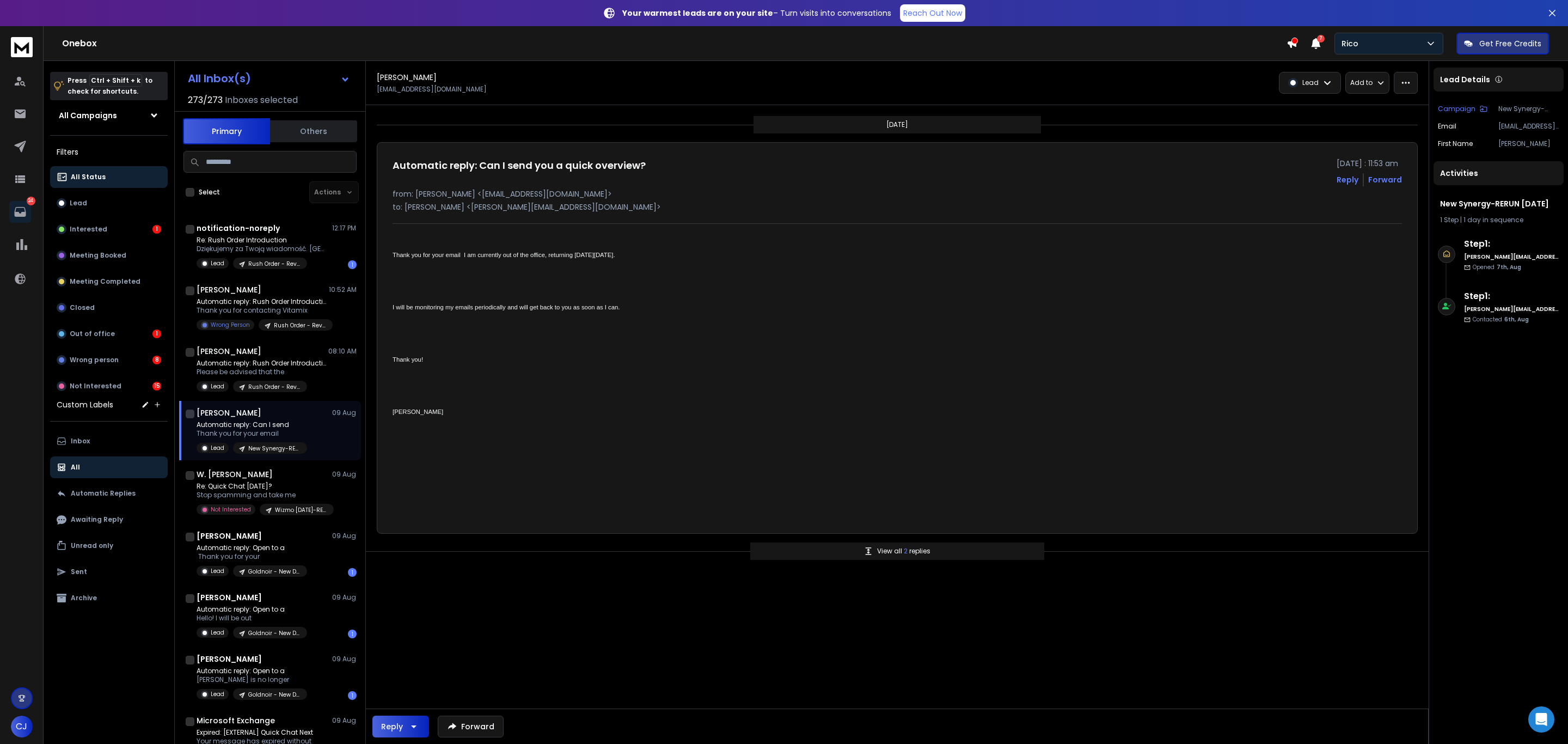
click at [1370, 44] on div "Rico" at bounding box center [1388, 43] width 94 height 11
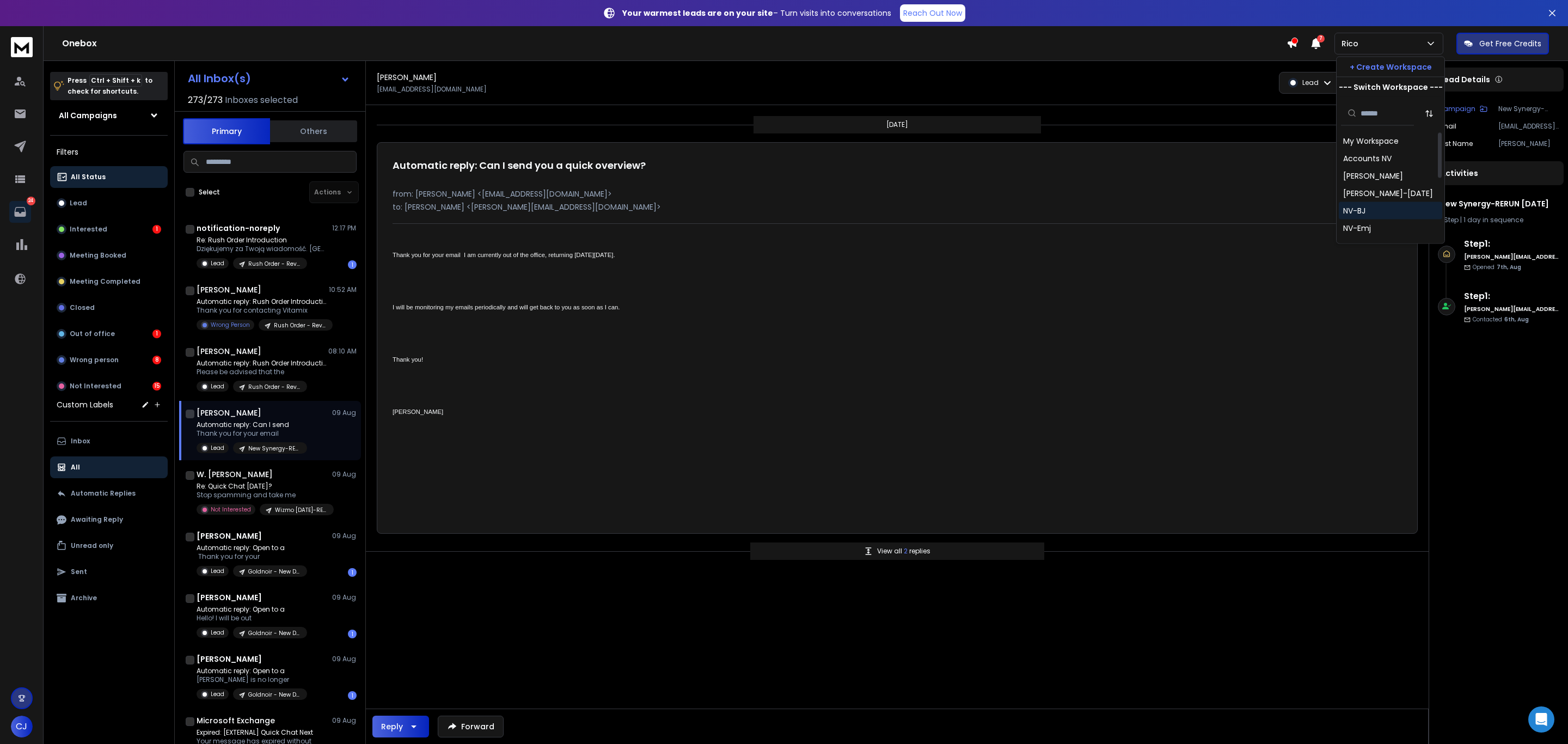
click at [1382, 208] on div "NV-BJ" at bounding box center [1390, 211] width 104 height 17
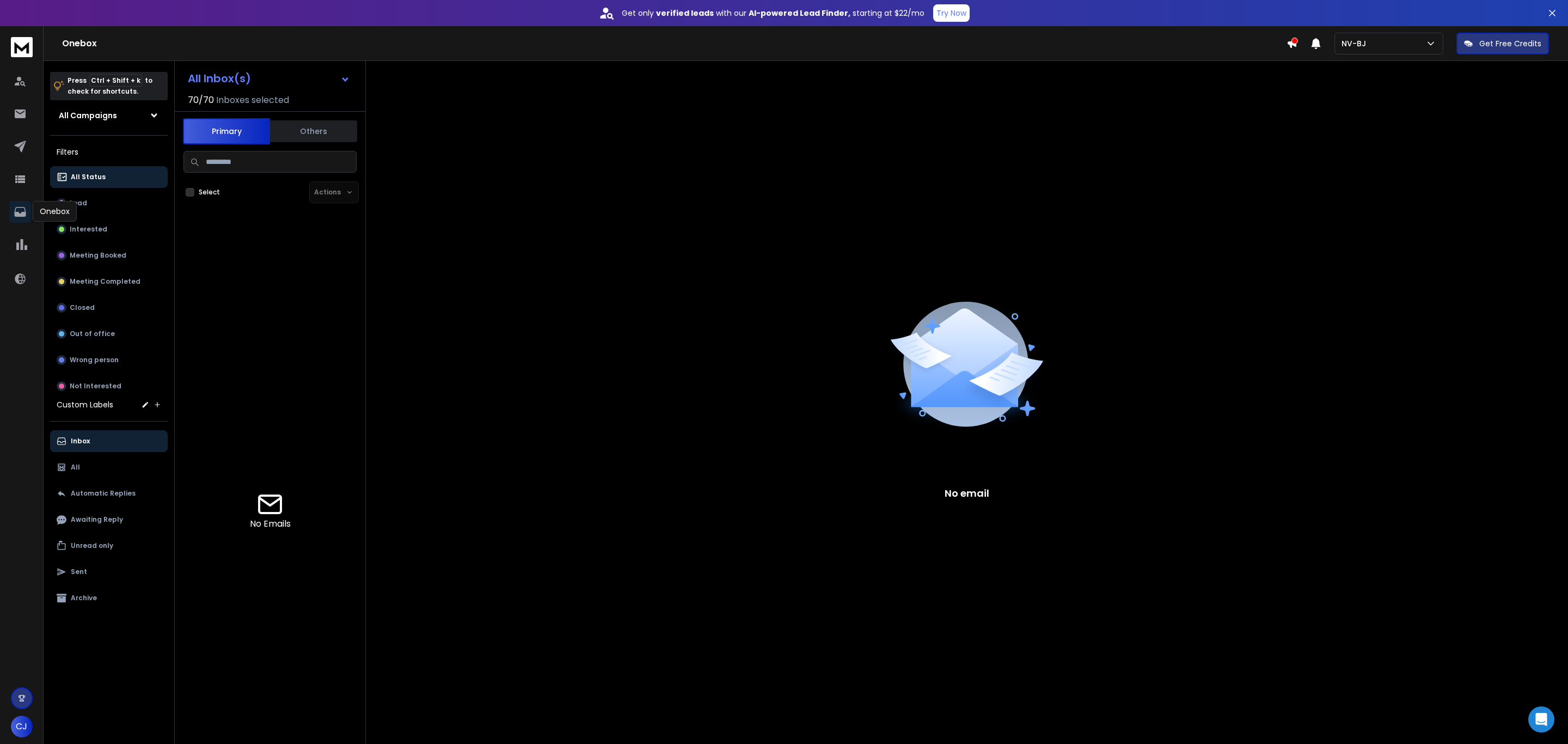
click at [18, 211] on icon at bounding box center [20, 212] width 13 height 13
click at [104, 461] on button "All" at bounding box center [109, 467] width 117 height 21
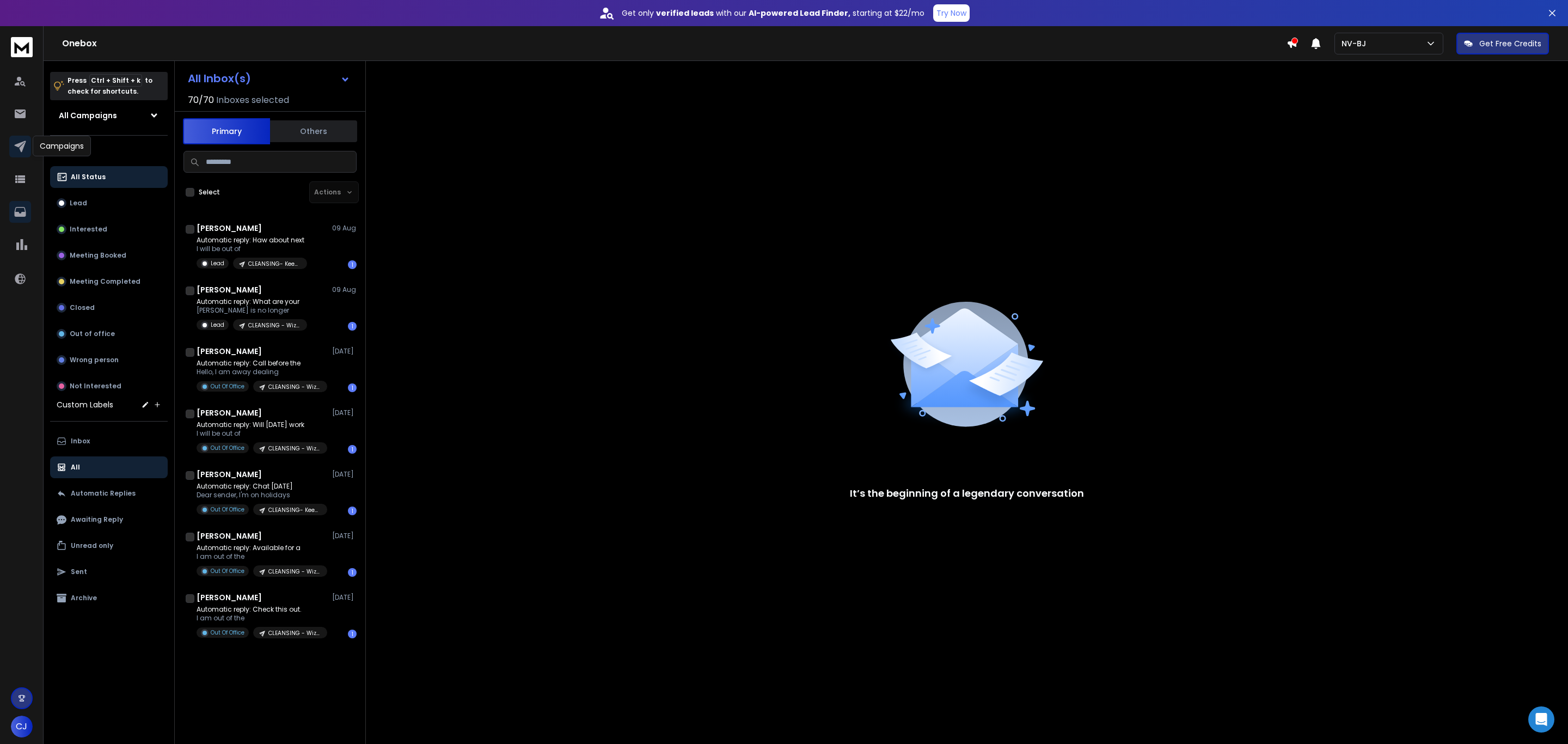
click at [17, 145] on icon at bounding box center [20, 146] width 11 height 11
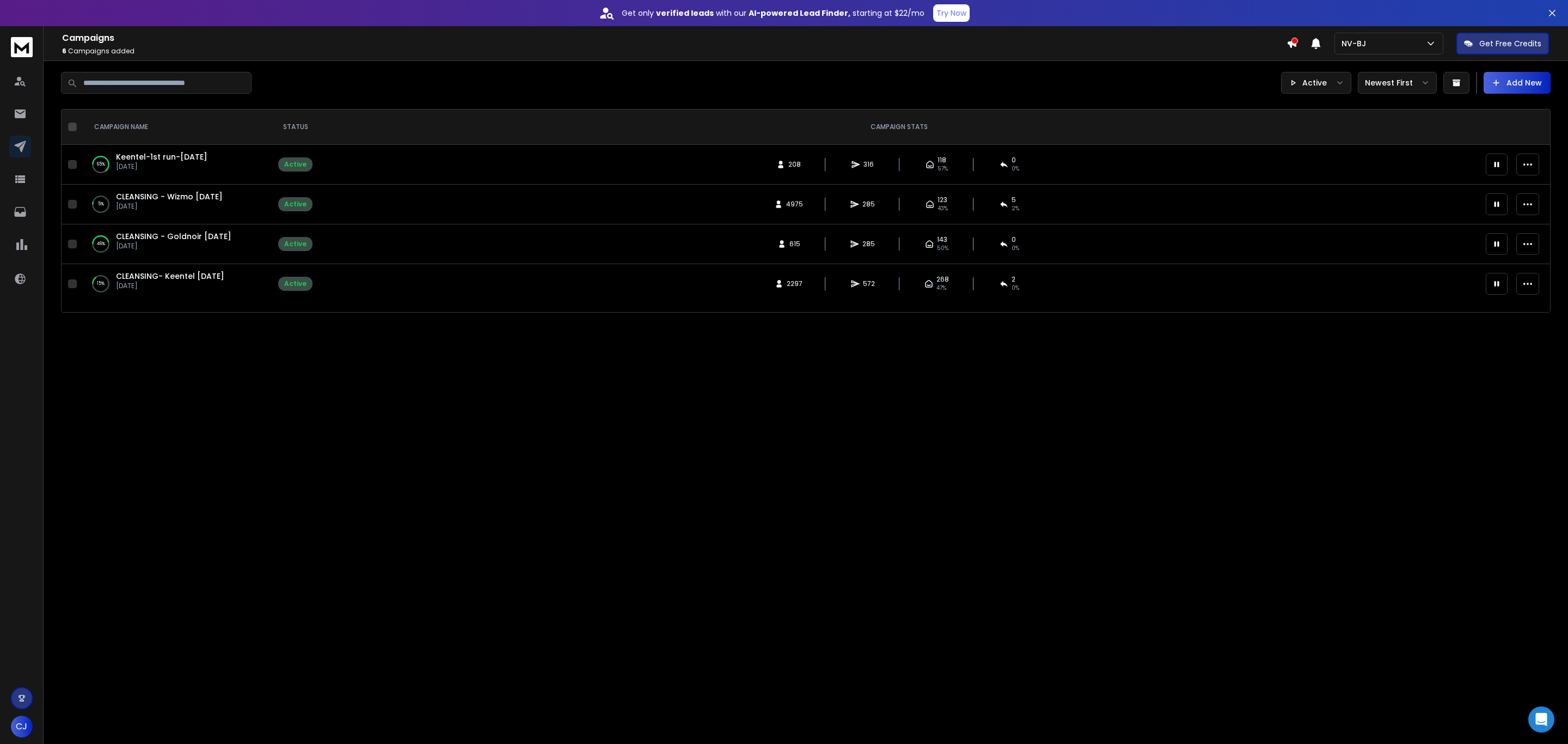
click at [195, 284] on p "5 days ago" at bounding box center [170, 286] width 108 height 9
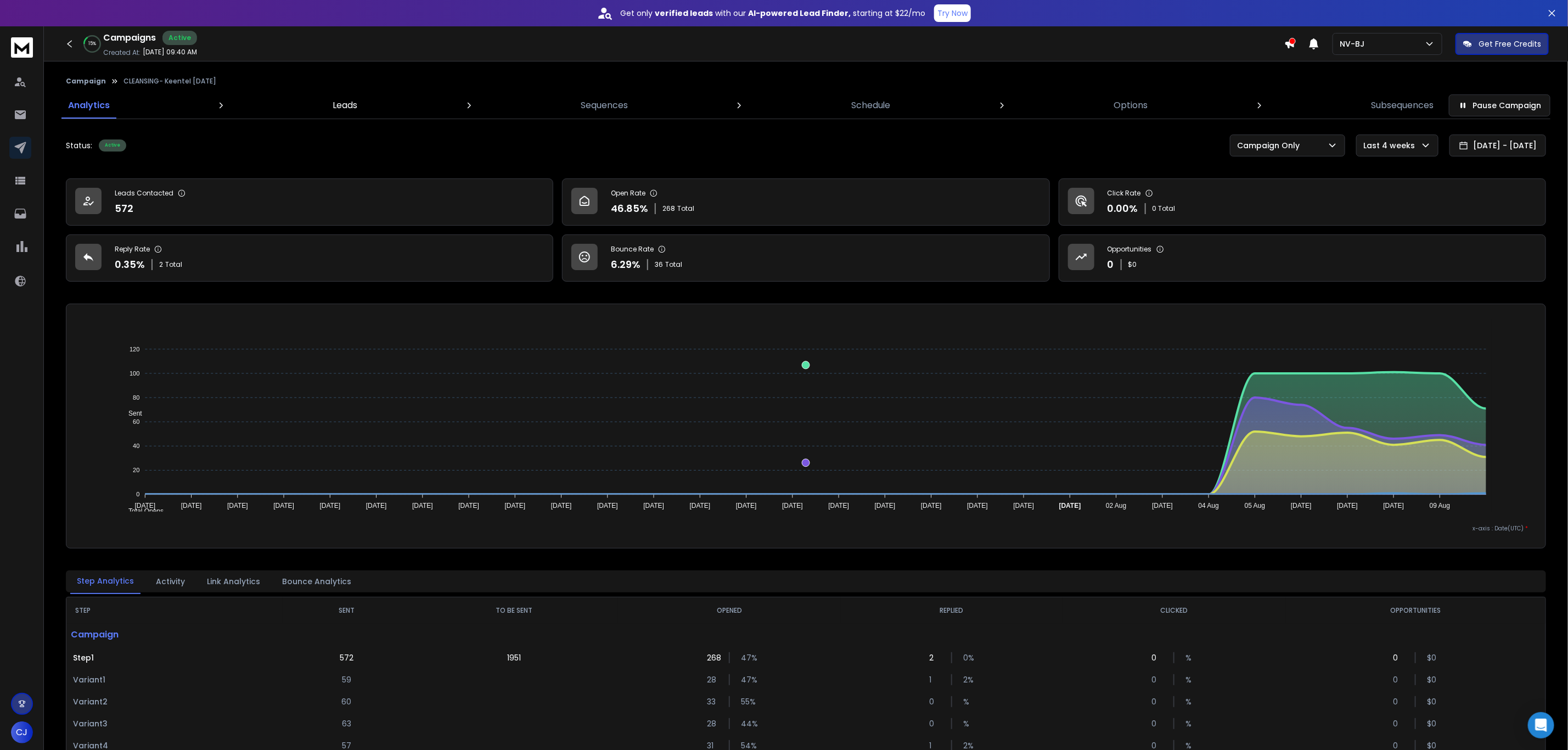
click at [344, 105] on p "Leads" at bounding box center [346, 105] width 25 height 13
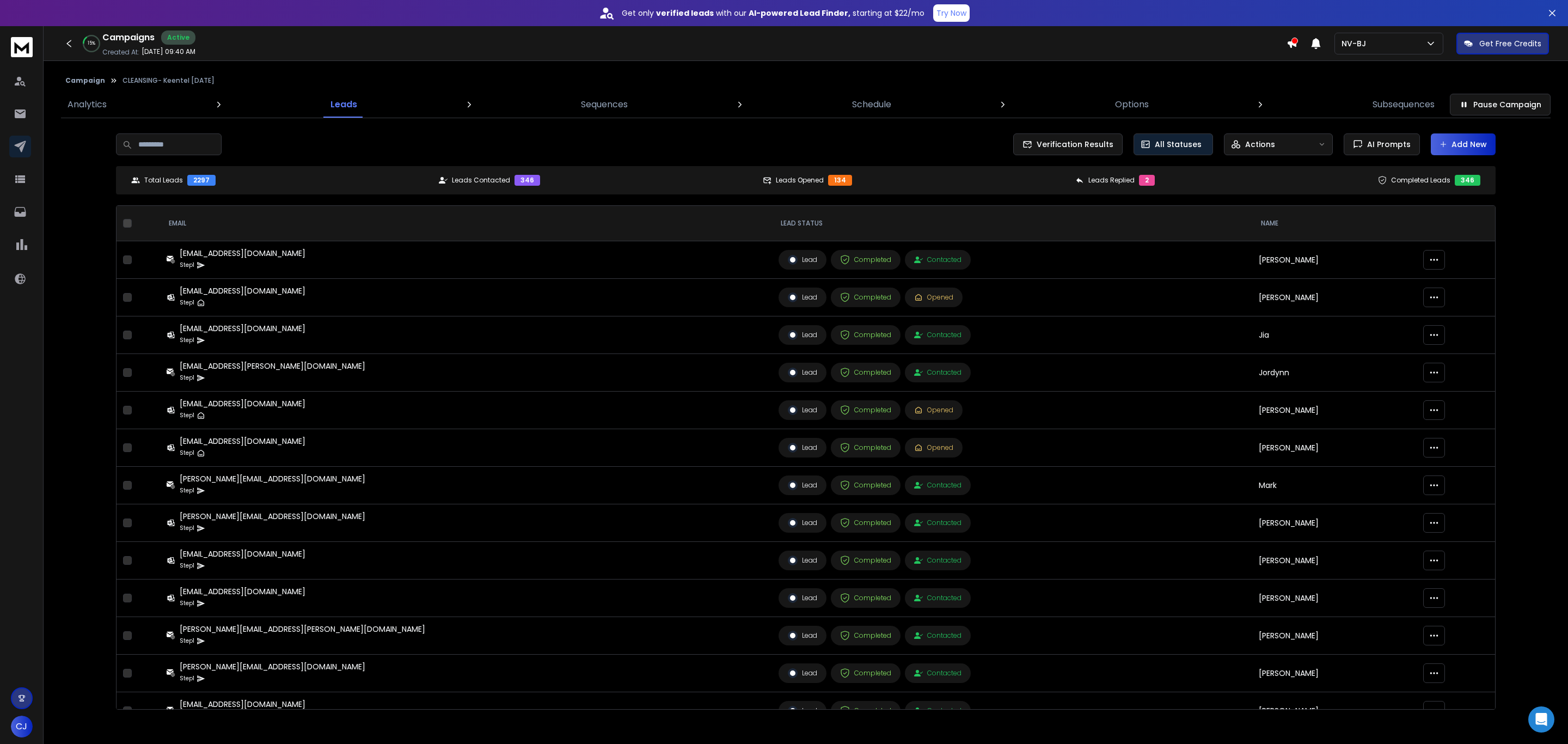
click at [1189, 149] on p "All Statuses" at bounding box center [1177, 144] width 47 height 11
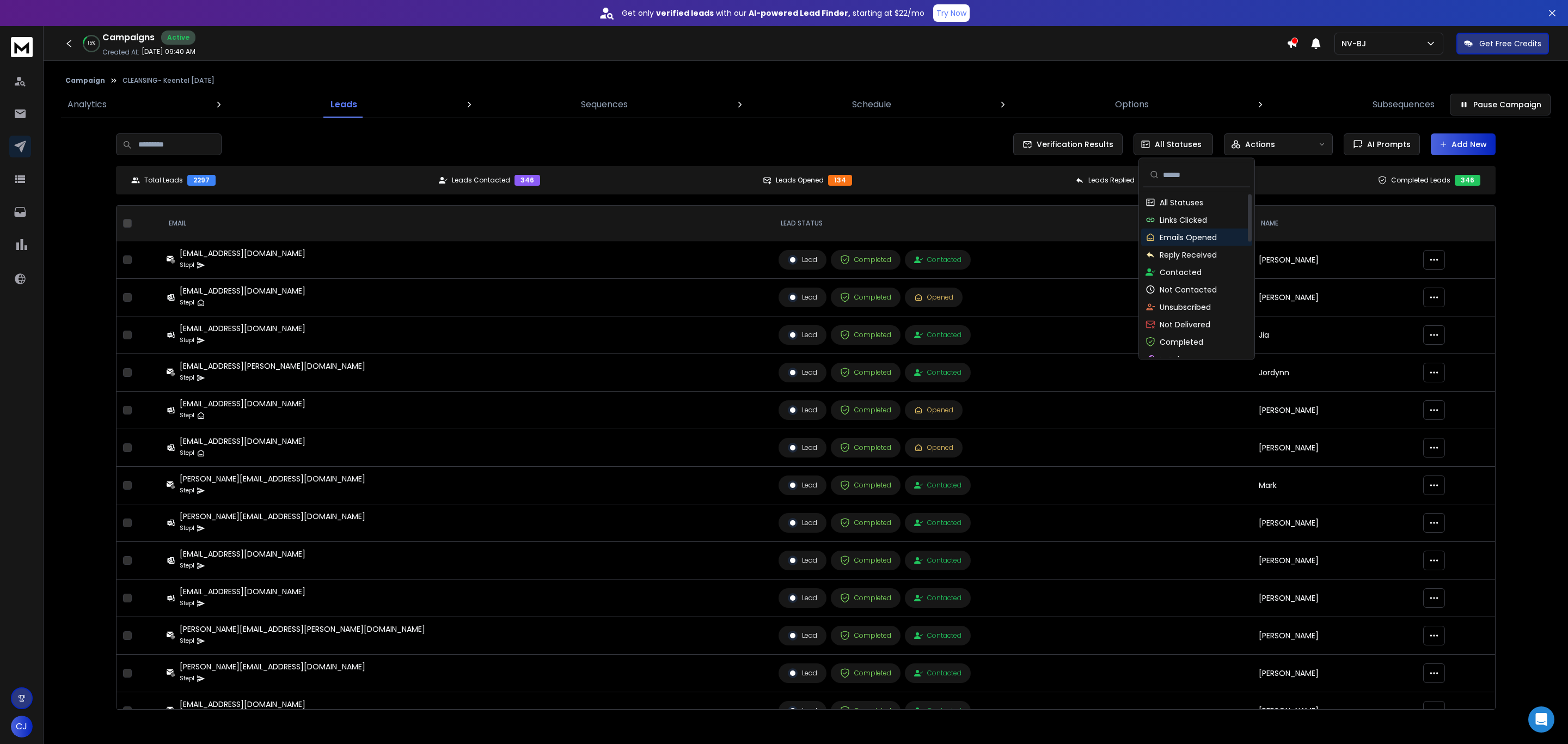
click at [1223, 239] on div "Emails Opened" at bounding box center [1196, 237] width 111 height 17
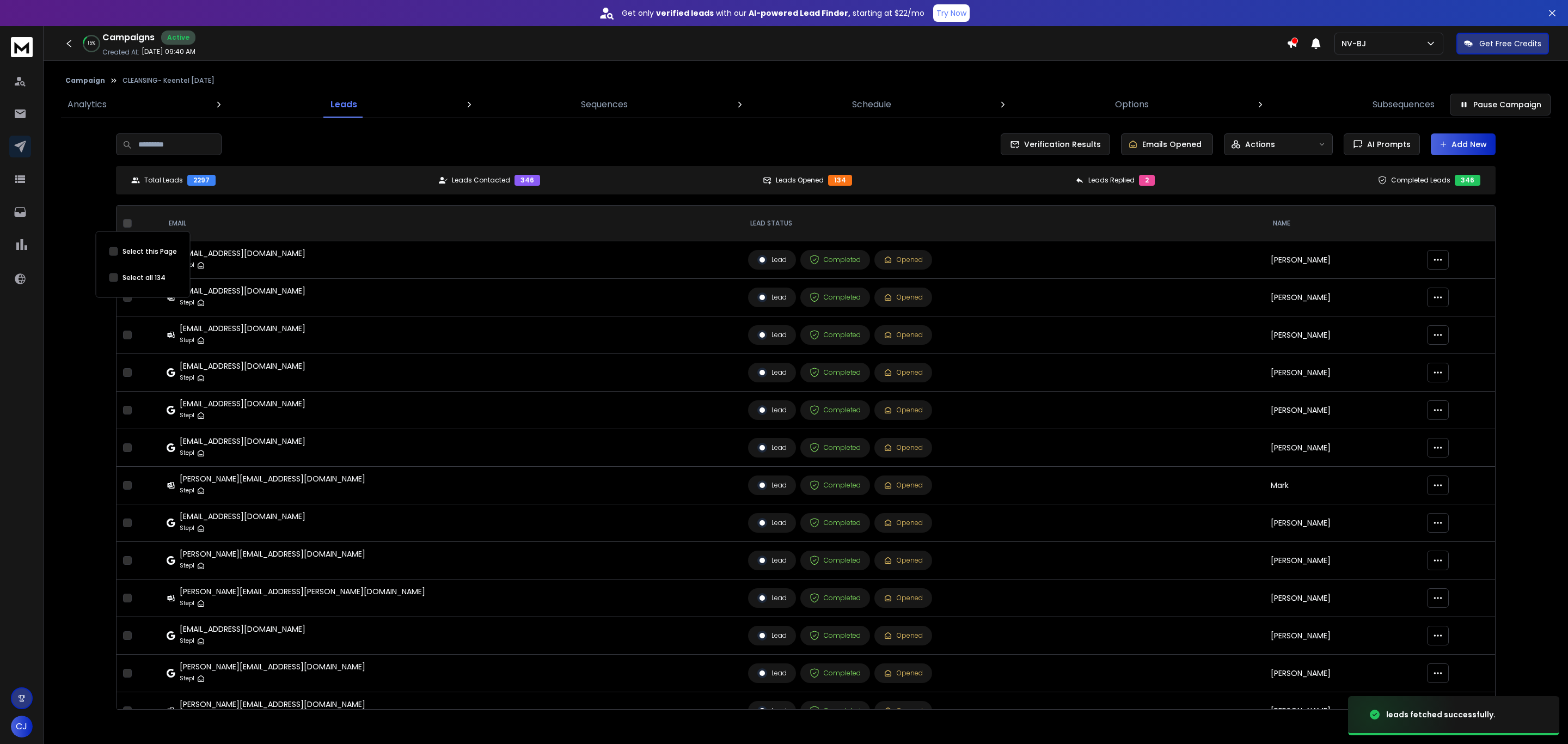
click at [112, 279] on button "Select this Page" at bounding box center [114, 278] width 9 height 9
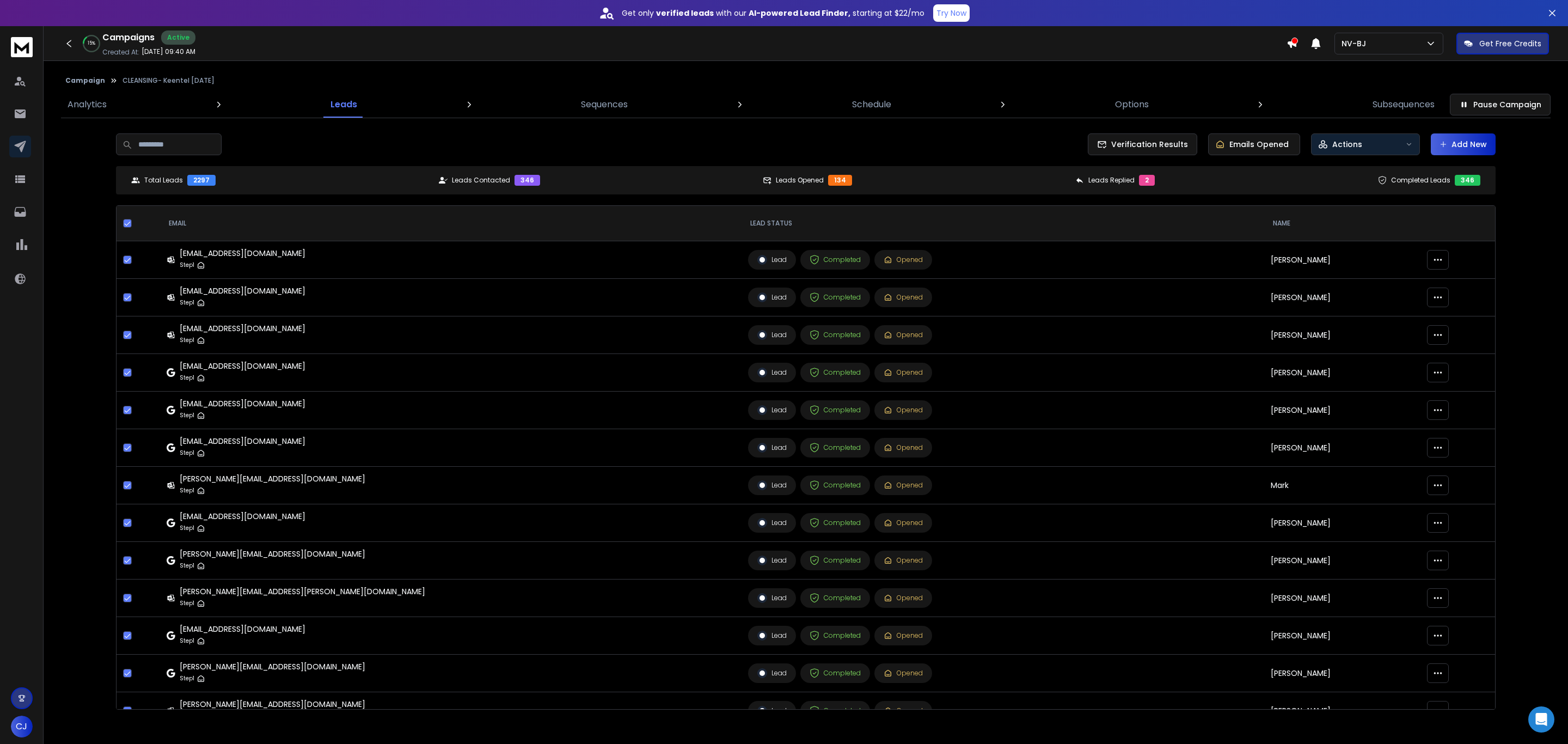
click at [1368, 151] on button "Actions" at bounding box center [1365, 144] width 109 height 21
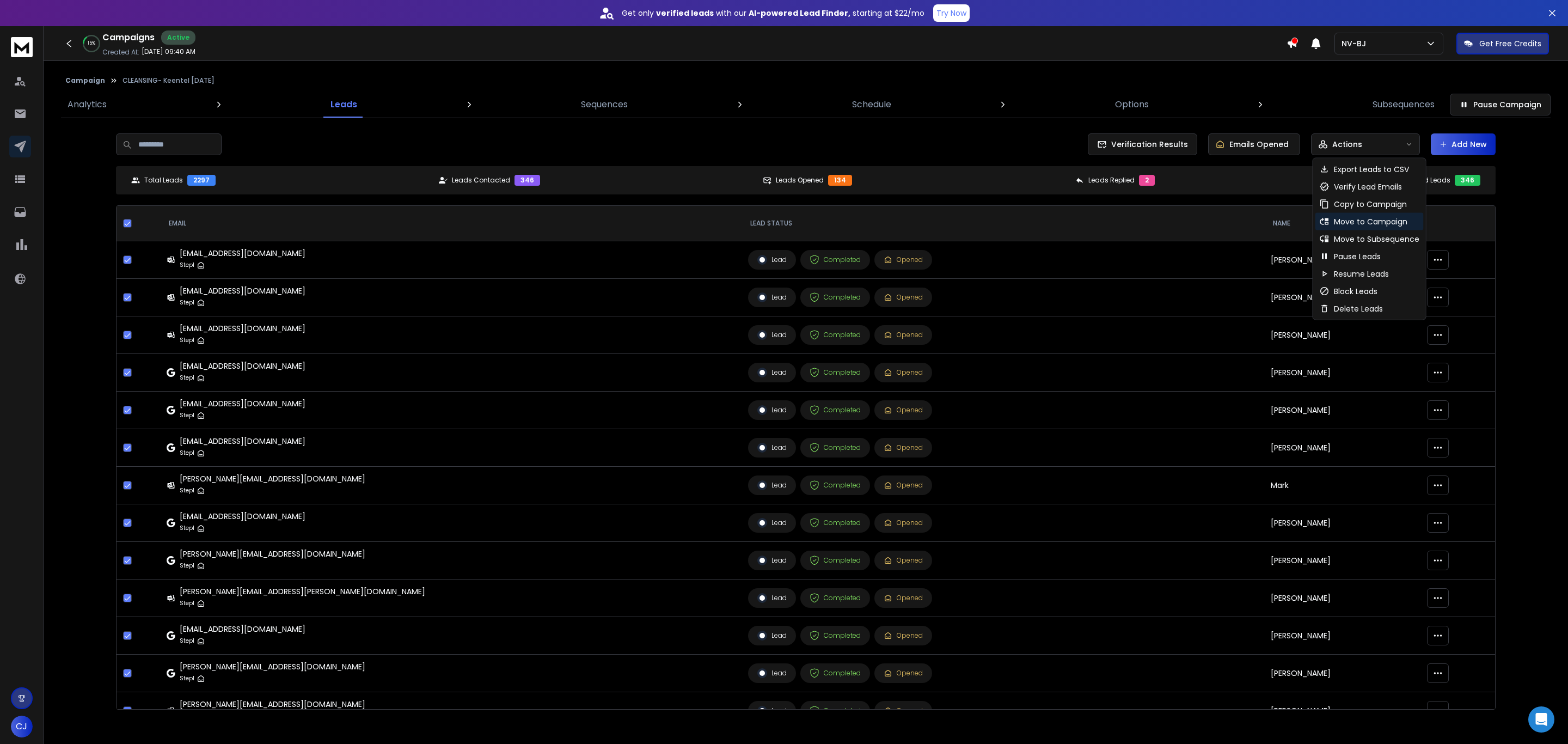
click at [1375, 224] on p "Move to Campaign" at bounding box center [1370, 221] width 74 height 11
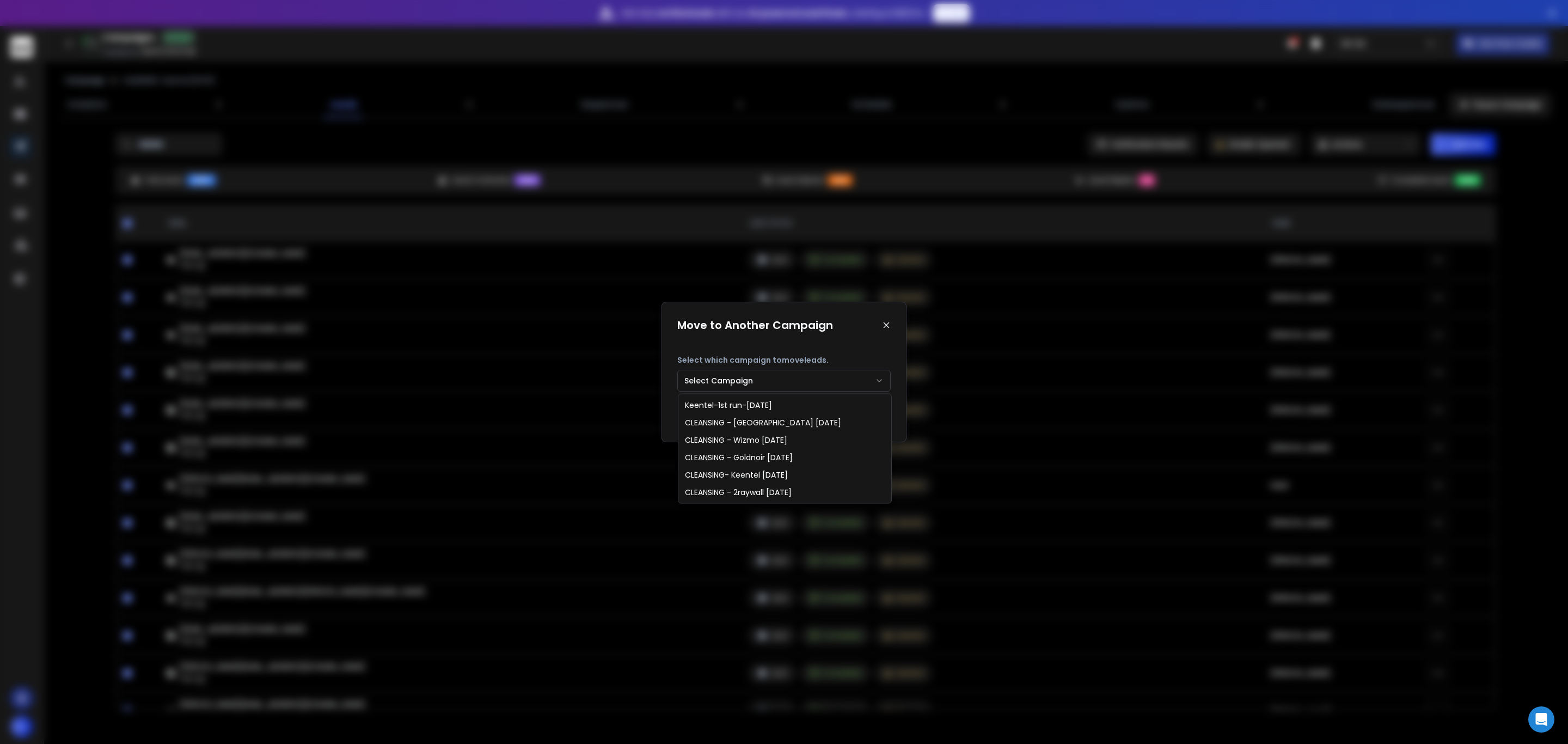
click at [745, 384] on button "Select Campaign" at bounding box center [784, 380] width 213 height 21
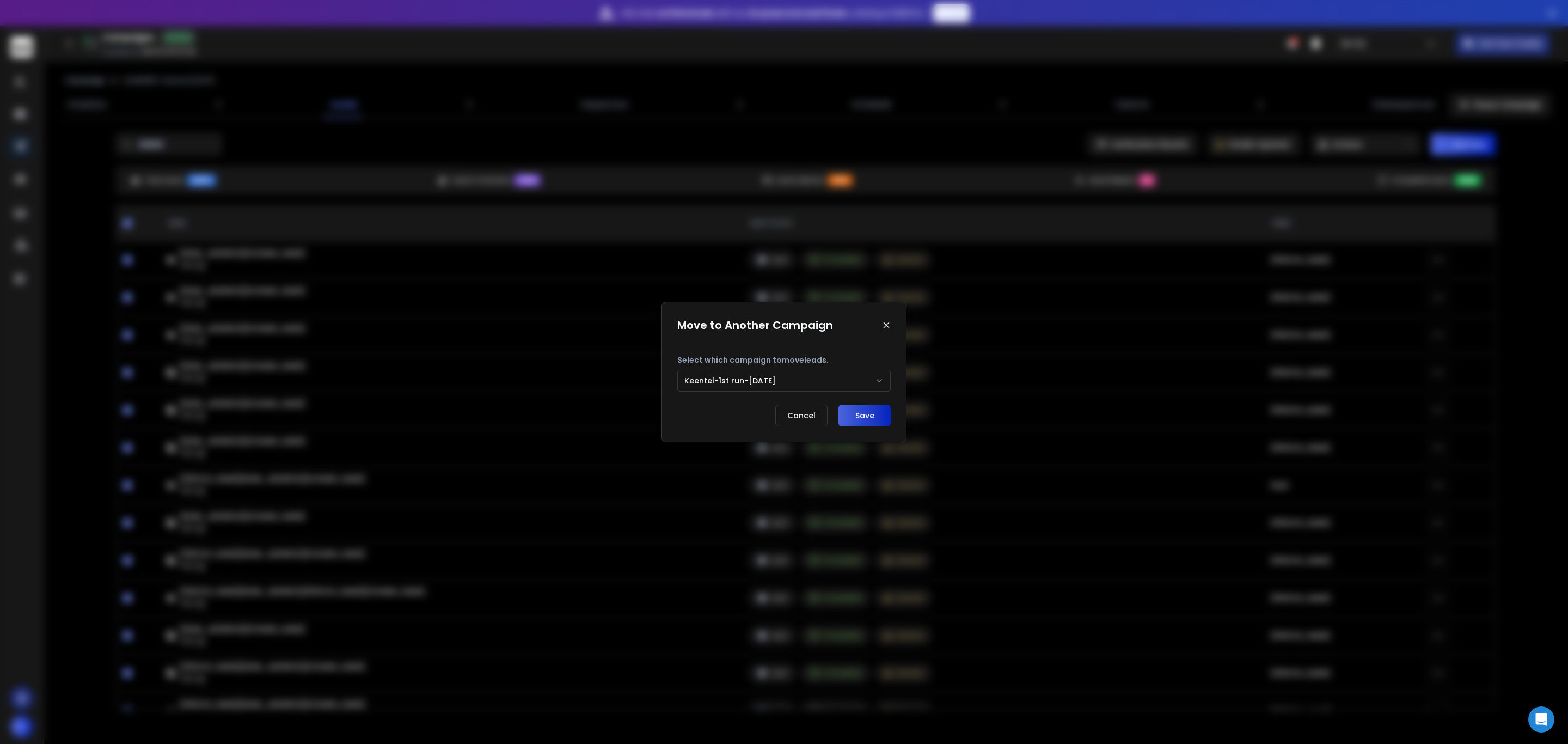
click at [865, 415] on button "Save" at bounding box center [864, 415] width 52 height 21
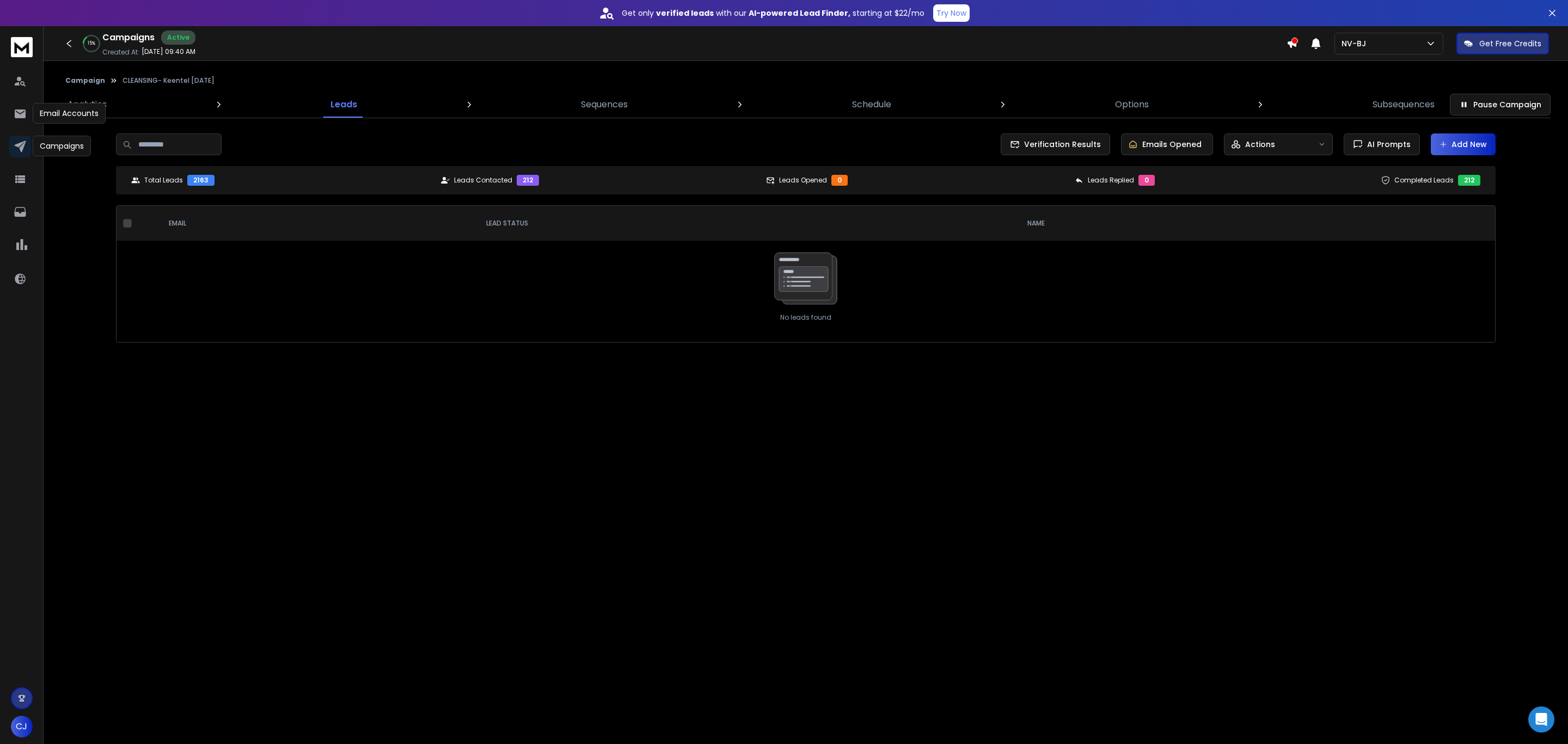
click at [28, 152] on link at bounding box center [20, 146] width 21 height 21
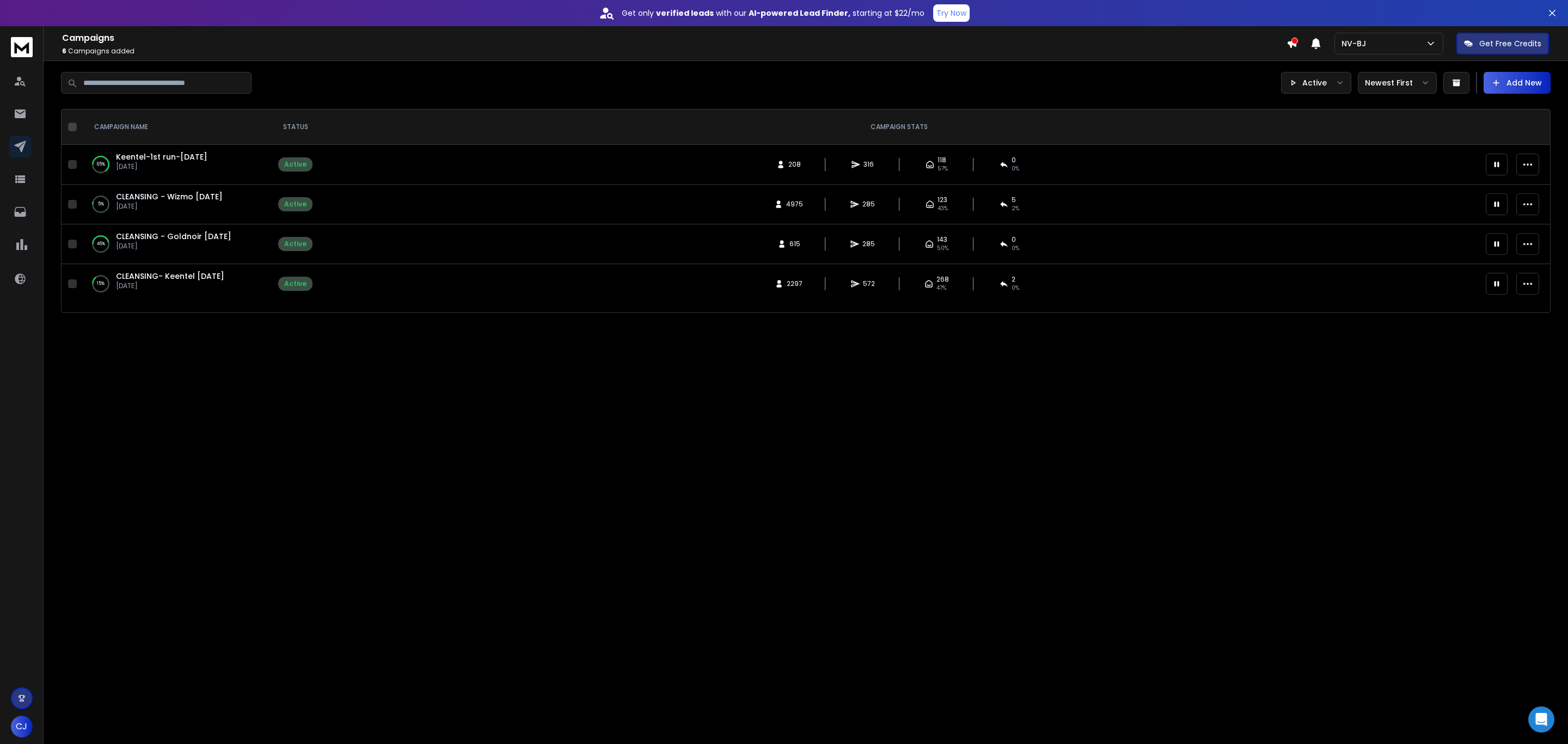
click at [182, 160] on span "Keentel-1st run-Aug 6" at bounding box center [162, 156] width 92 height 11
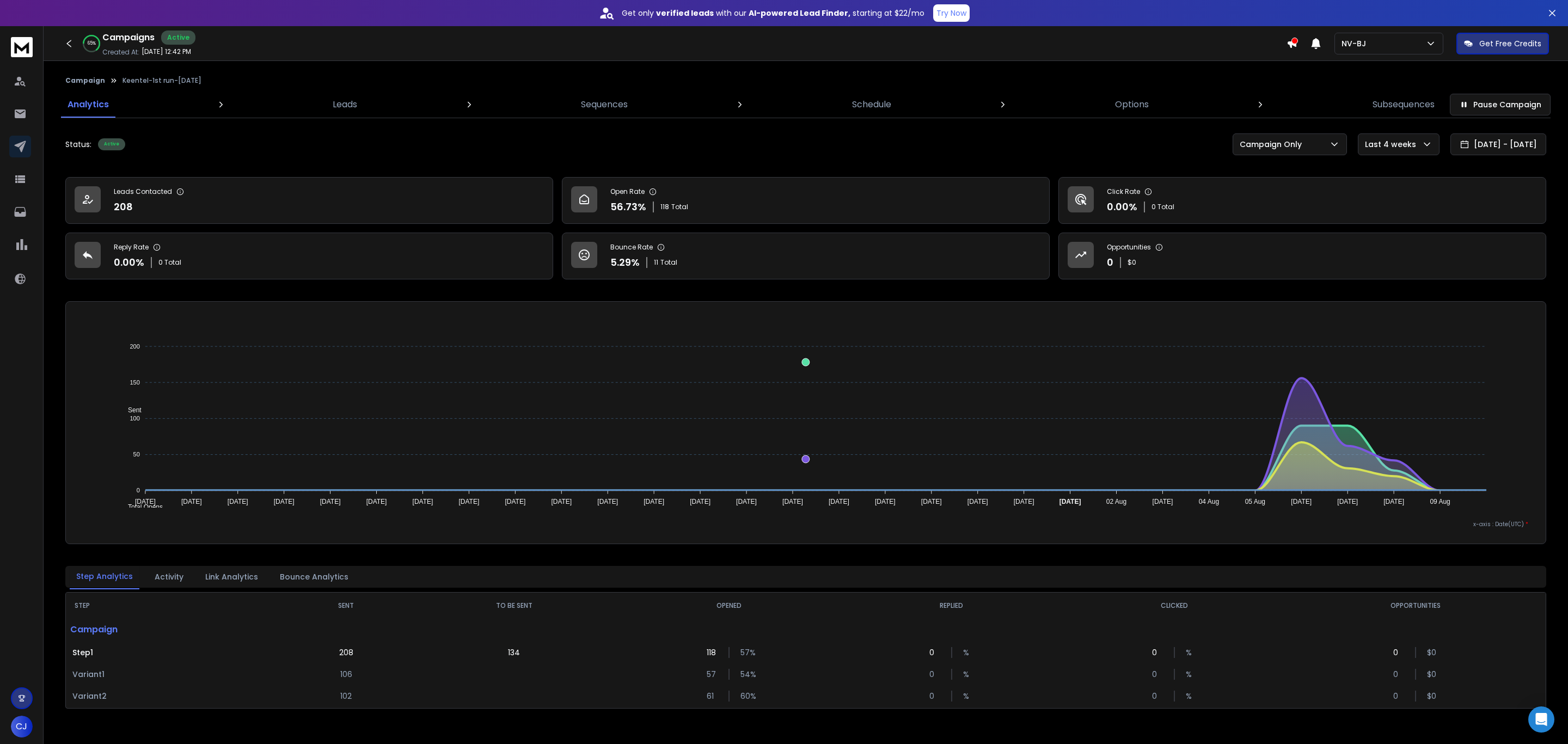
click at [324, 100] on div "Analytics Leads Sequences Schedule Options Subsequences" at bounding box center [751, 105] width 1380 height 26
click at [339, 106] on p "Leads" at bounding box center [345, 105] width 24 height 13
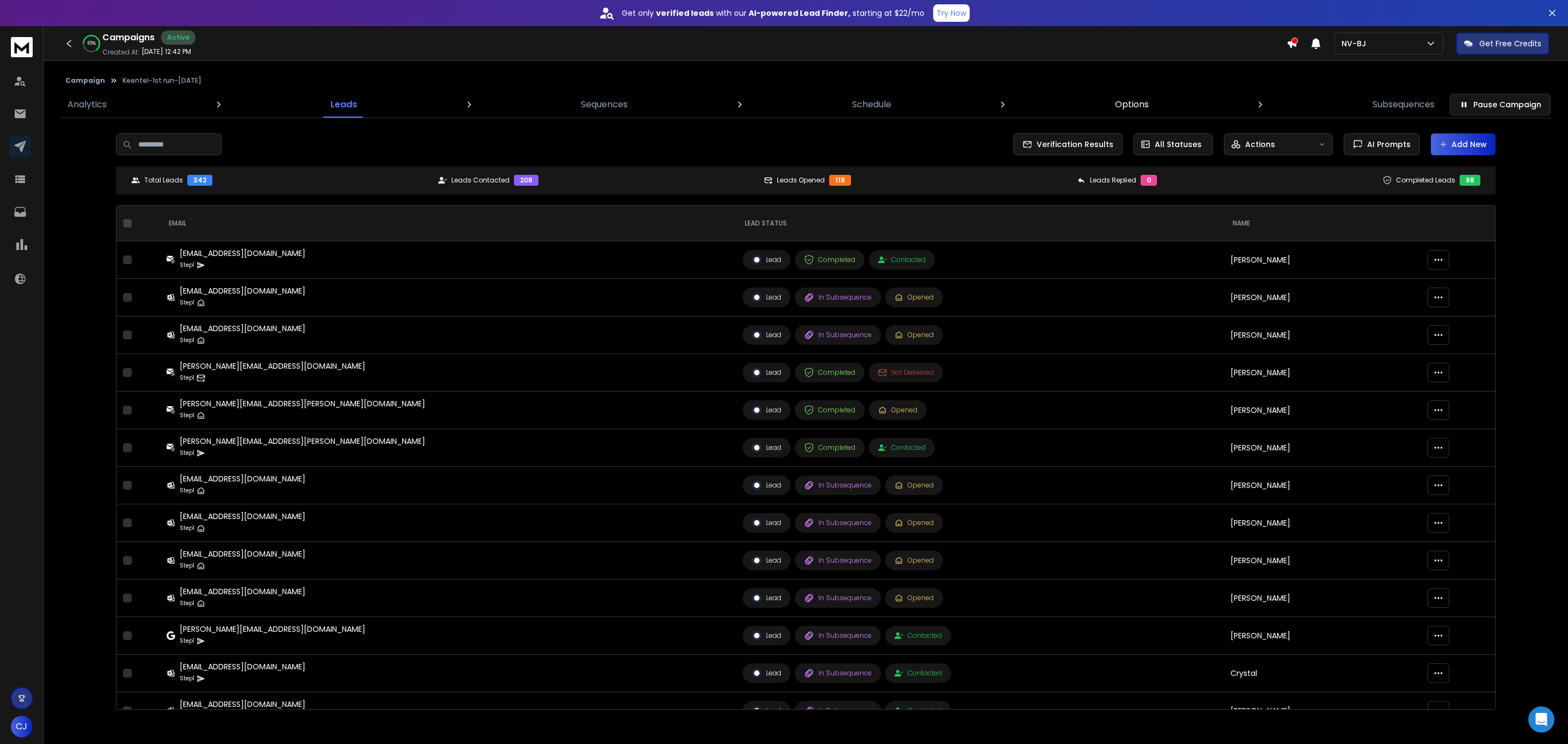
click at [1142, 108] on p "Options" at bounding box center [1131, 105] width 34 height 13
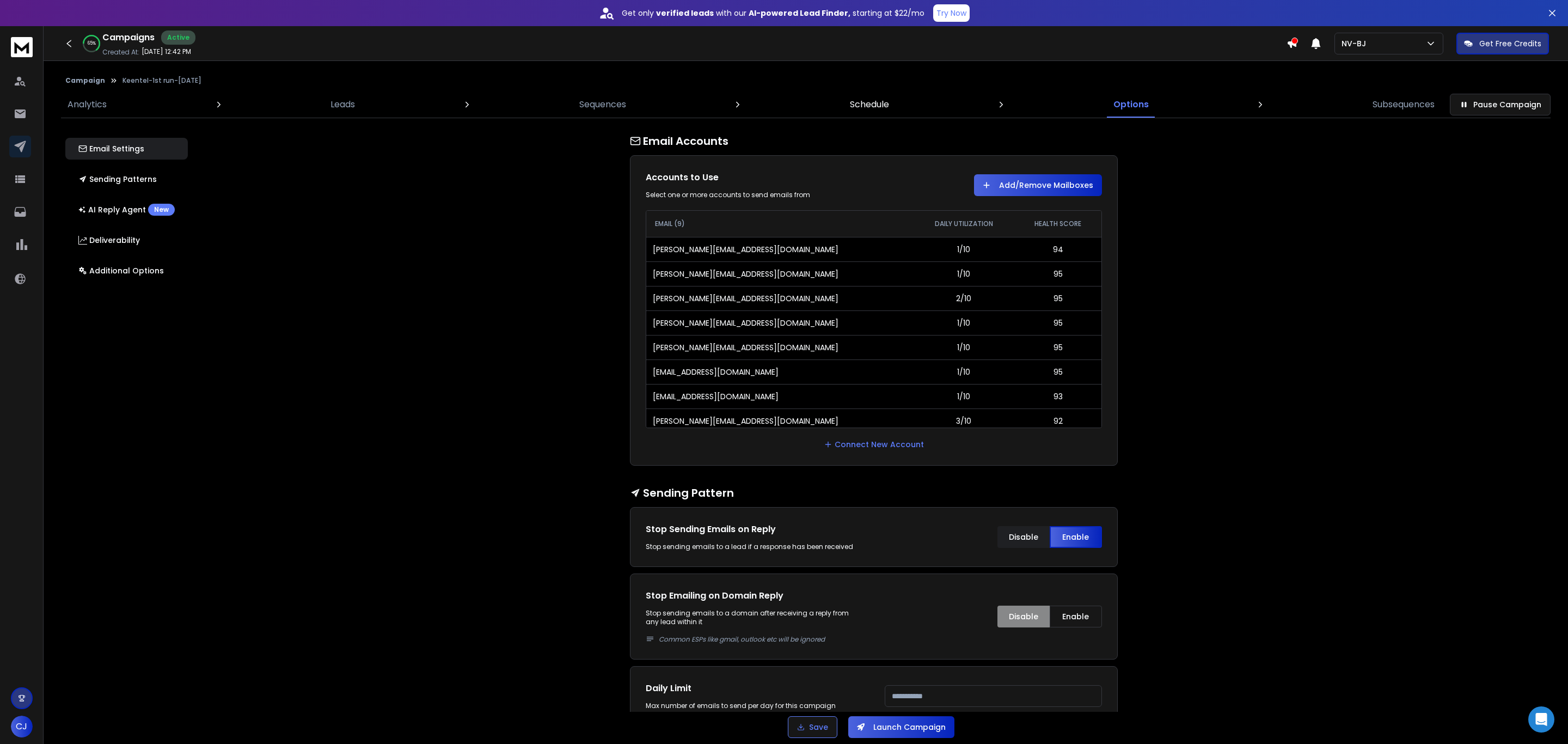
click at [881, 105] on p "Schedule" at bounding box center [869, 105] width 39 height 13
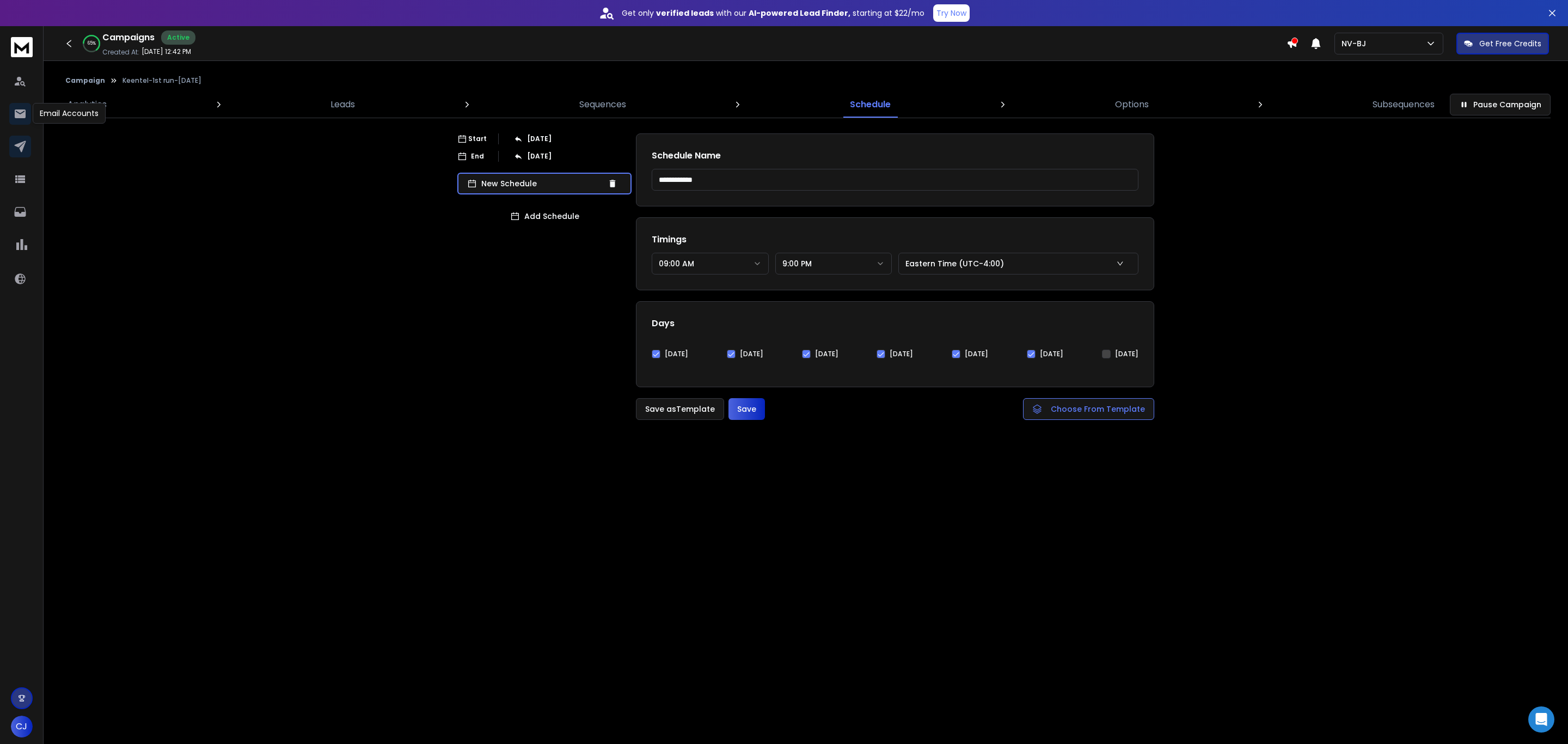
click at [24, 115] on icon at bounding box center [20, 114] width 11 height 9
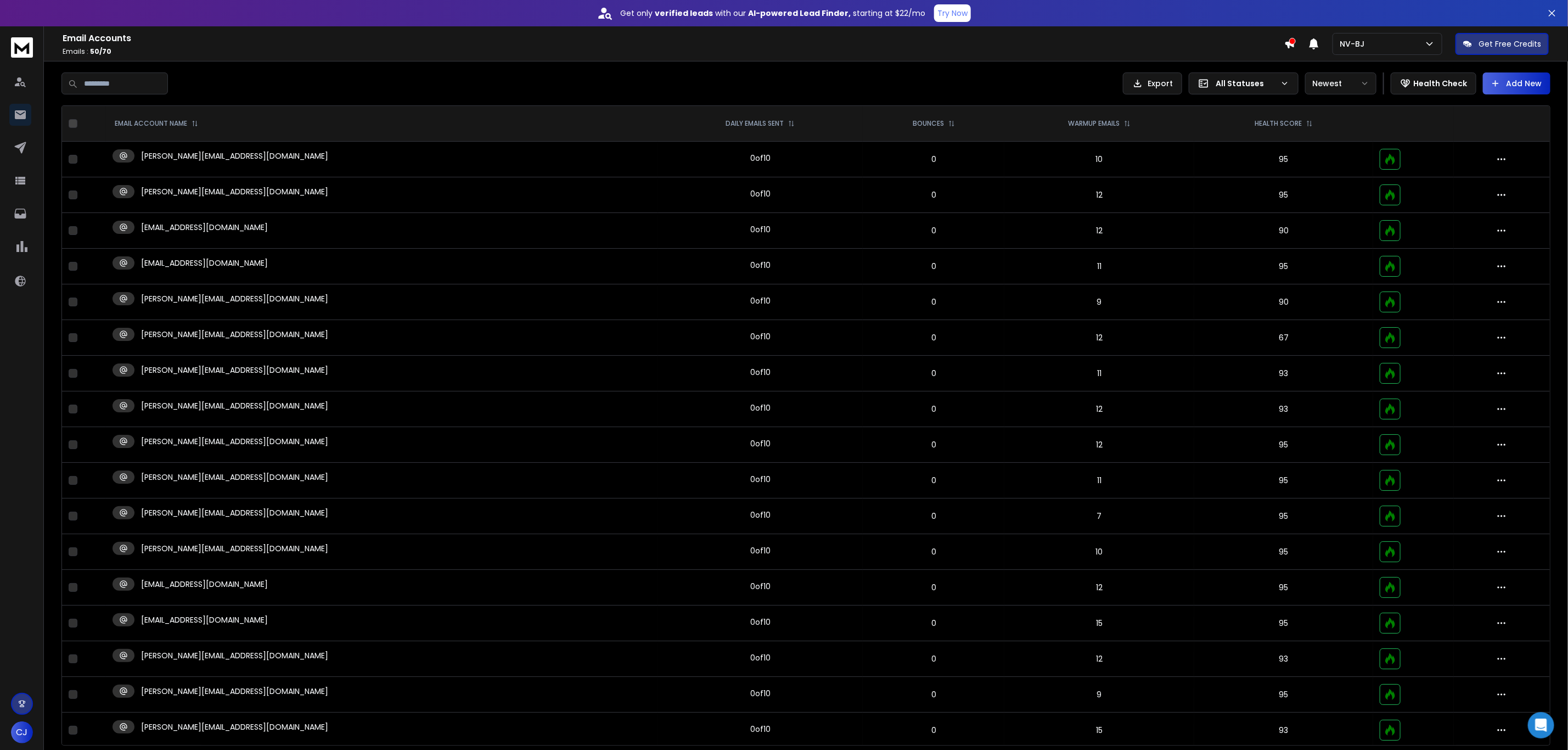
click at [1385, 341] on icon at bounding box center [1390, 337] width 11 height 11
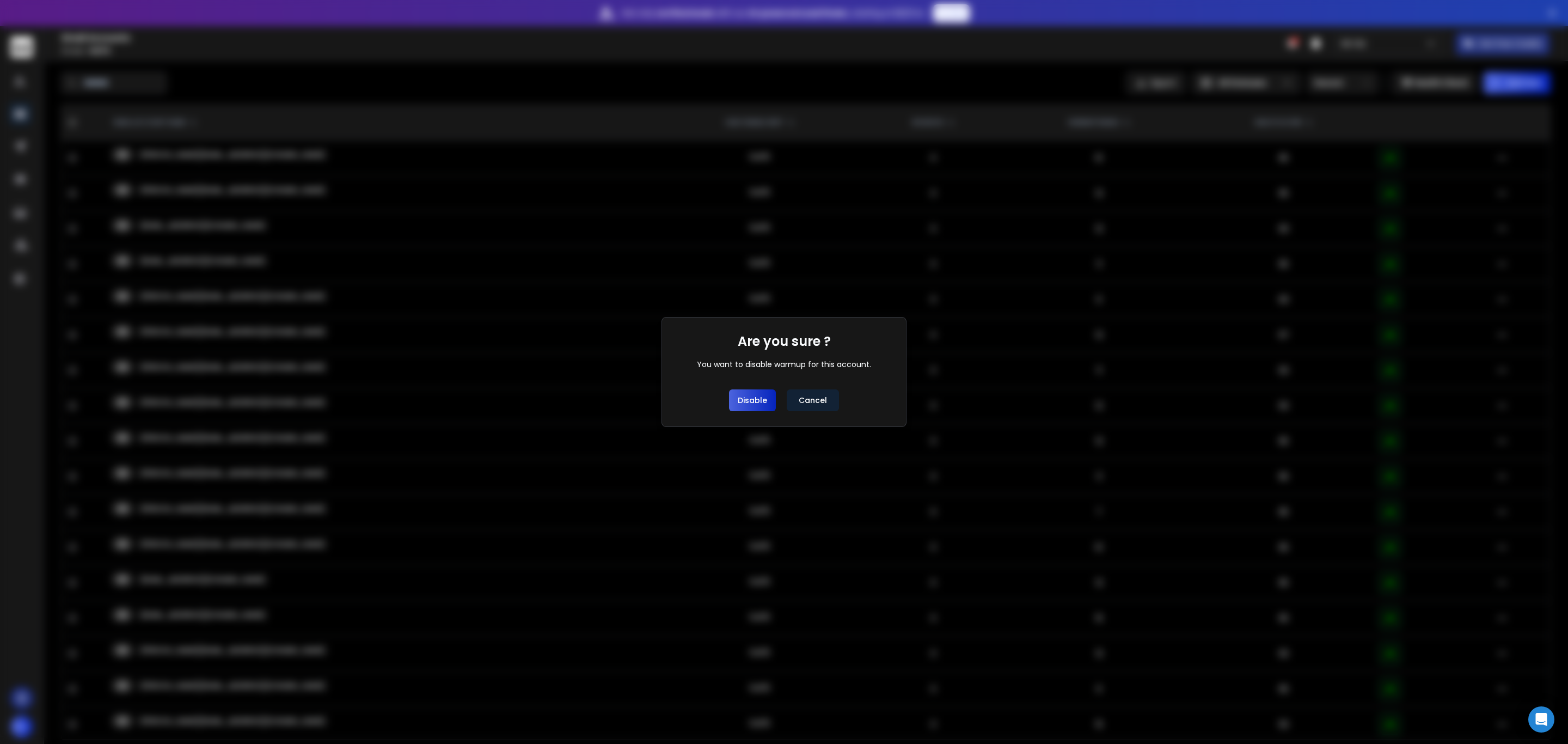
click at [749, 397] on button "Disable" at bounding box center [752, 400] width 47 height 21
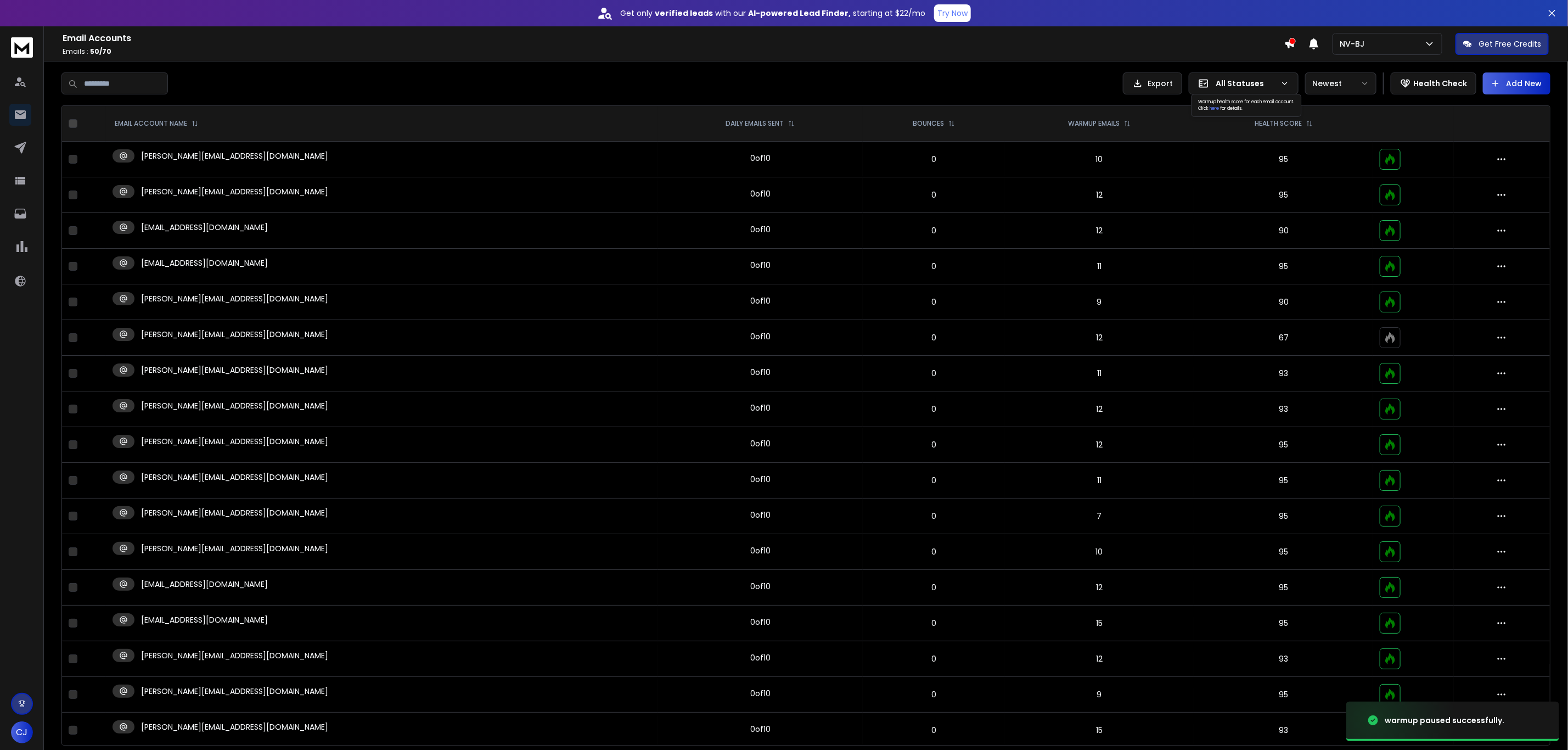
click at [1260, 123] on p "HEALTH SCORE" at bounding box center [1278, 123] width 47 height 9
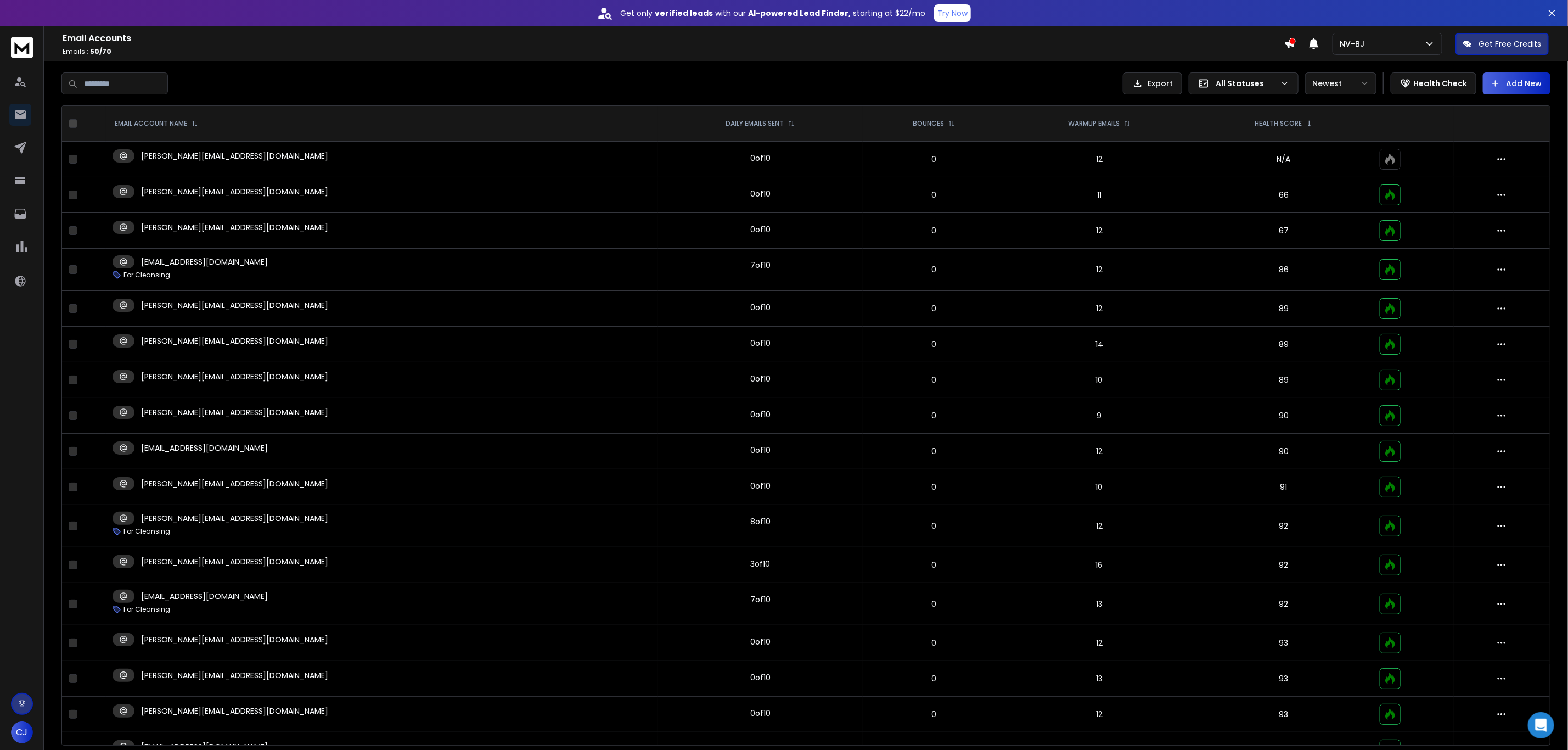
click at [1380, 196] on div at bounding box center [1390, 195] width 21 height 21
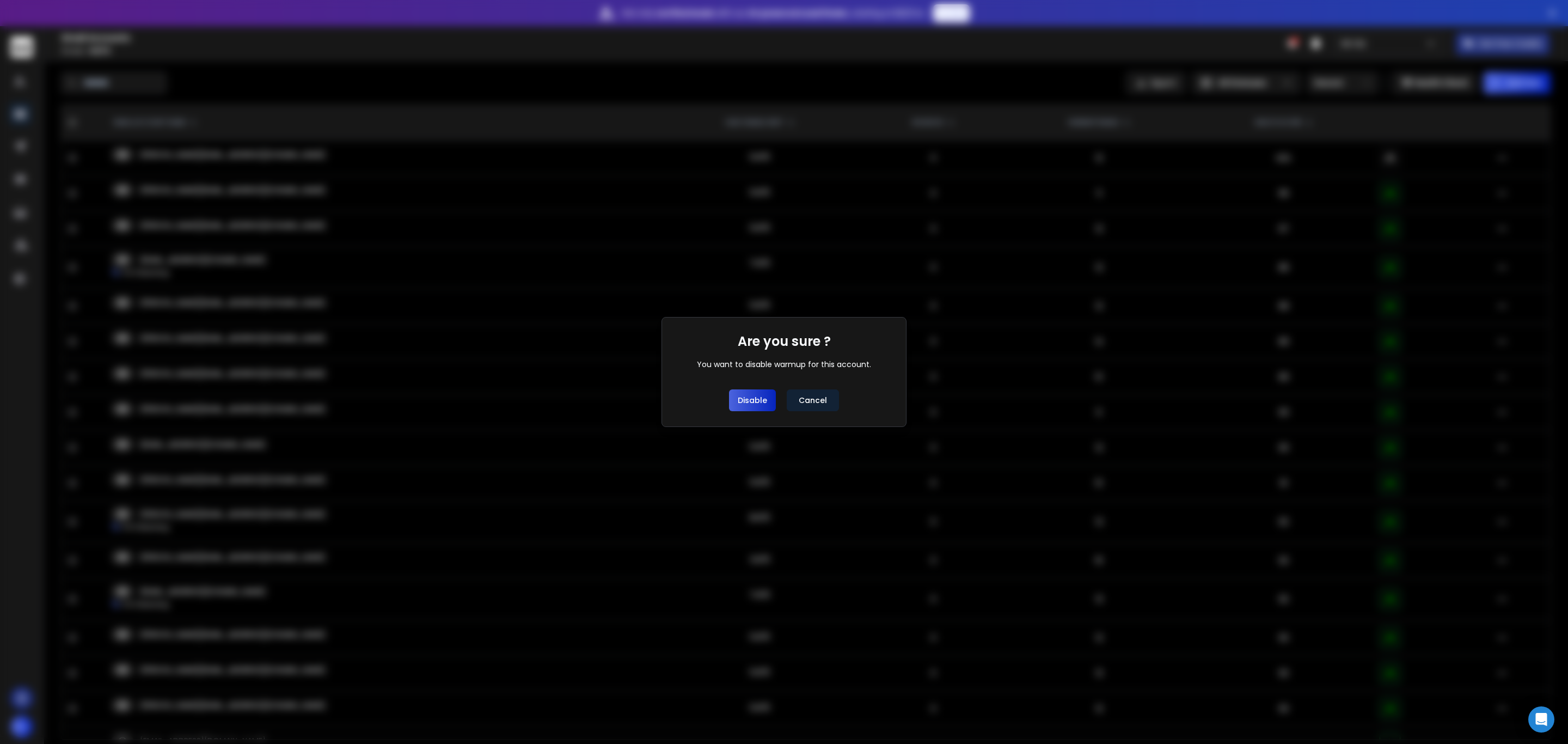
click at [756, 404] on button "Disable" at bounding box center [752, 400] width 47 height 21
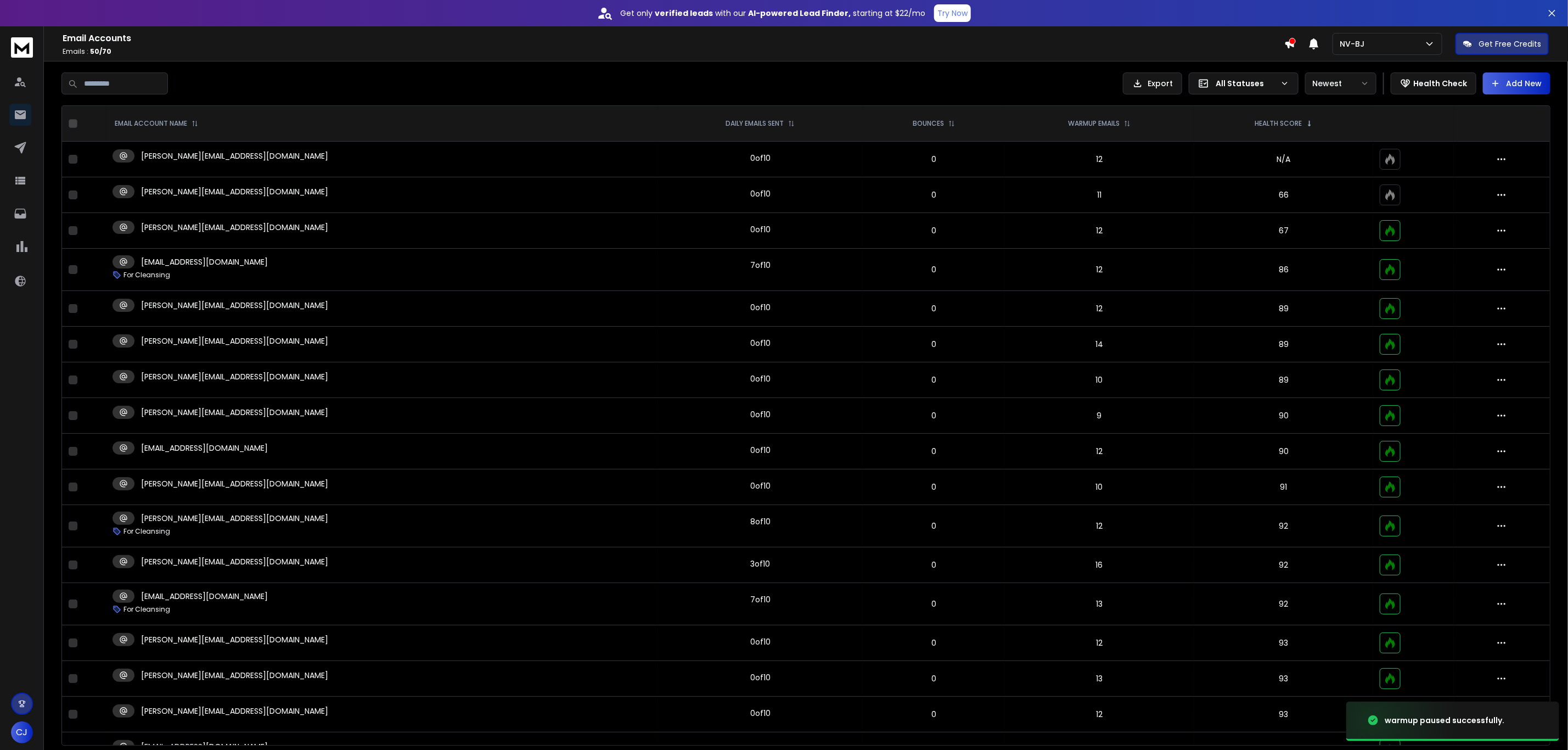
click at [1380, 232] on div at bounding box center [1390, 230] width 21 height 21
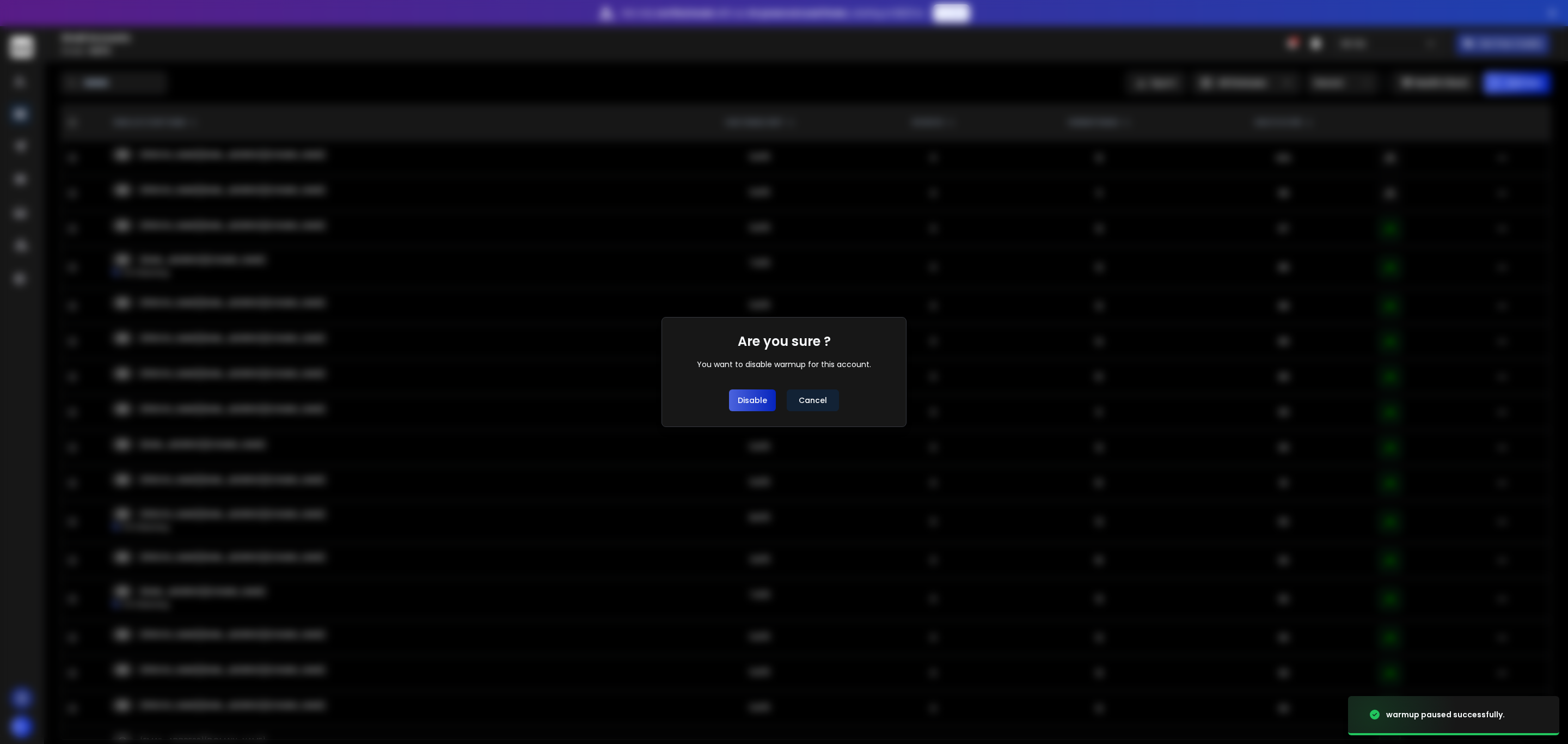
click at [759, 396] on button "Disable" at bounding box center [752, 400] width 47 height 21
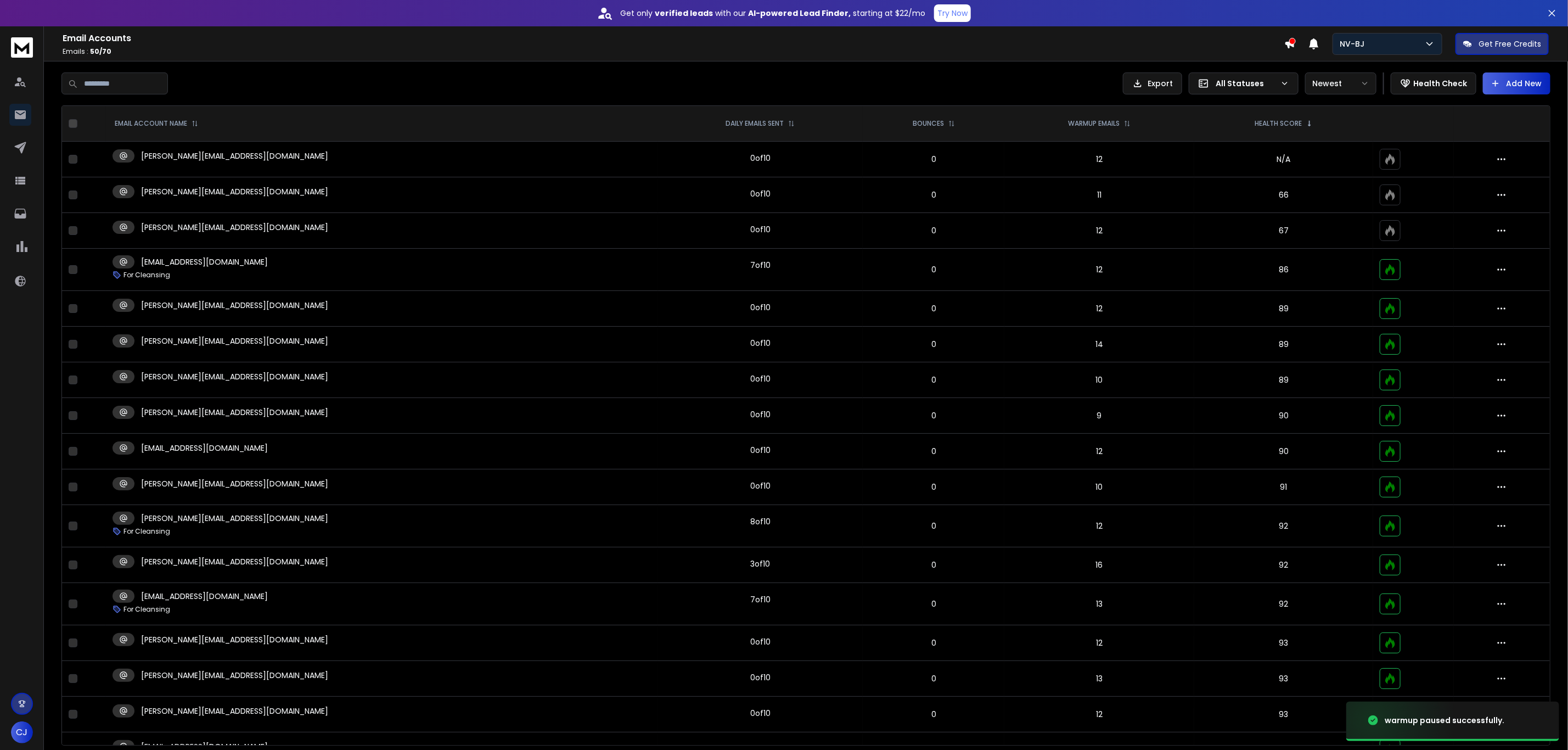
click at [1400, 48] on div "NV-BJ" at bounding box center [1388, 43] width 95 height 11
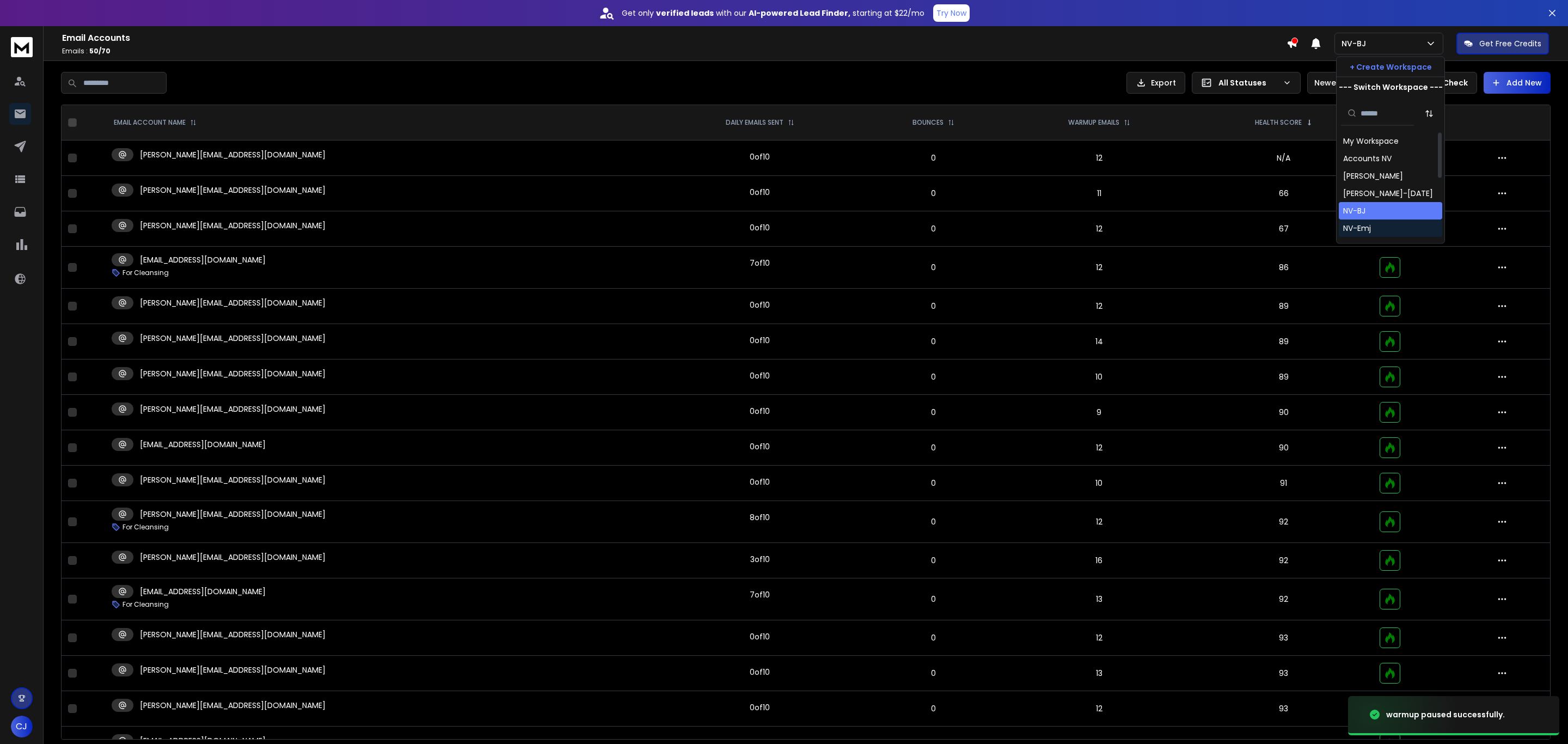
click at [1369, 228] on div "NV-Emj" at bounding box center [1357, 228] width 28 height 11
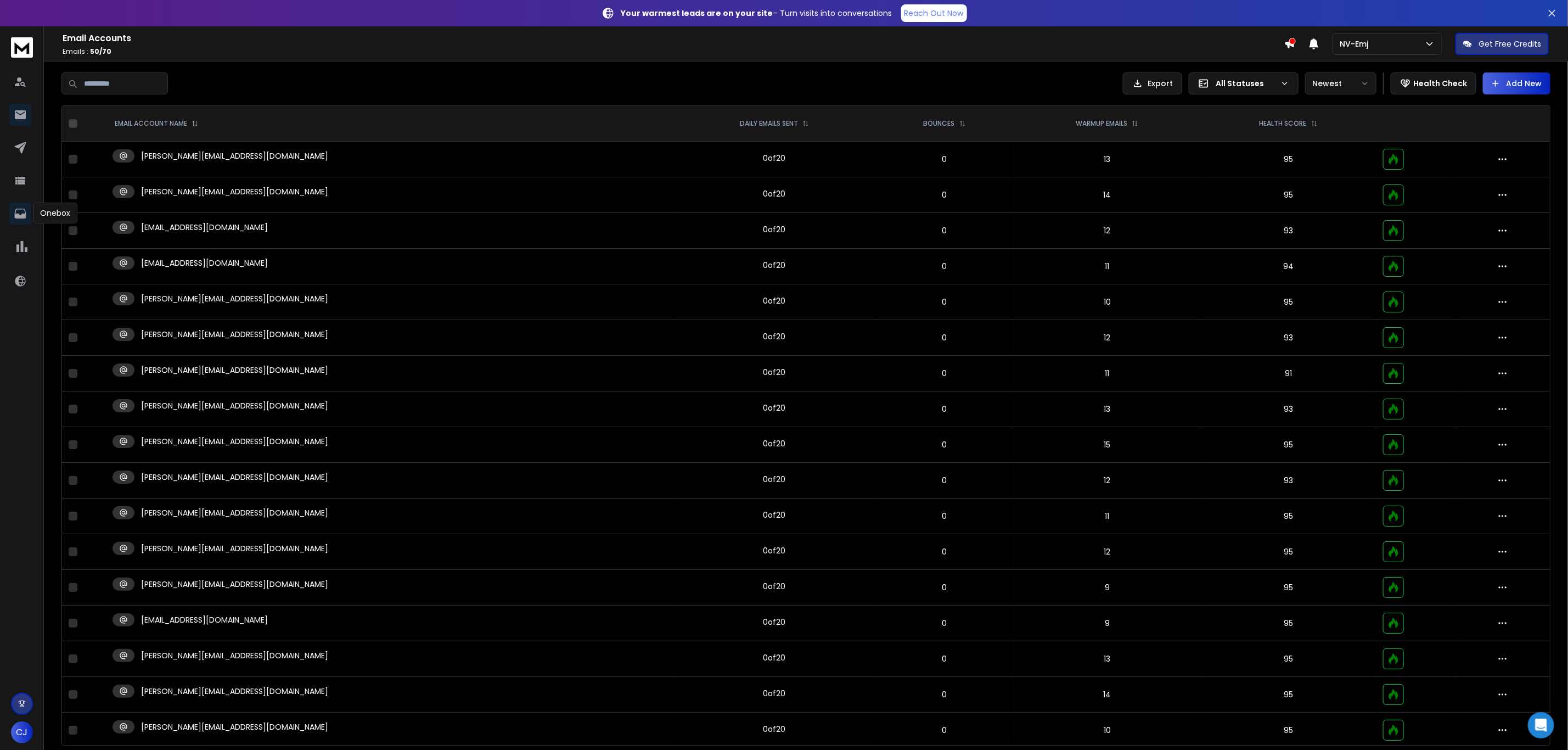
click at [19, 207] on icon at bounding box center [20, 214] width 13 height 13
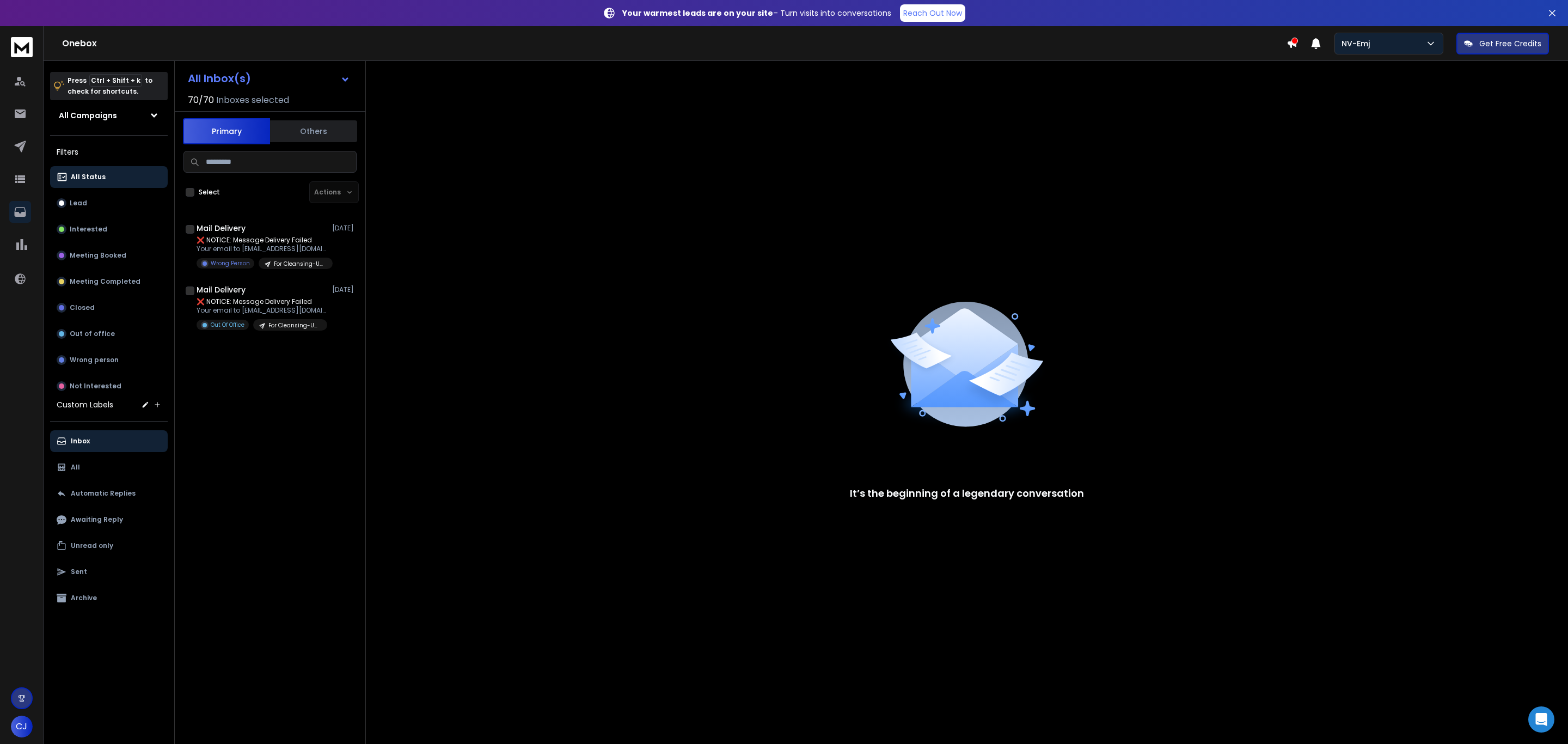
click at [1374, 43] on p "NV-Emj" at bounding box center [1358, 43] width 33 height 11
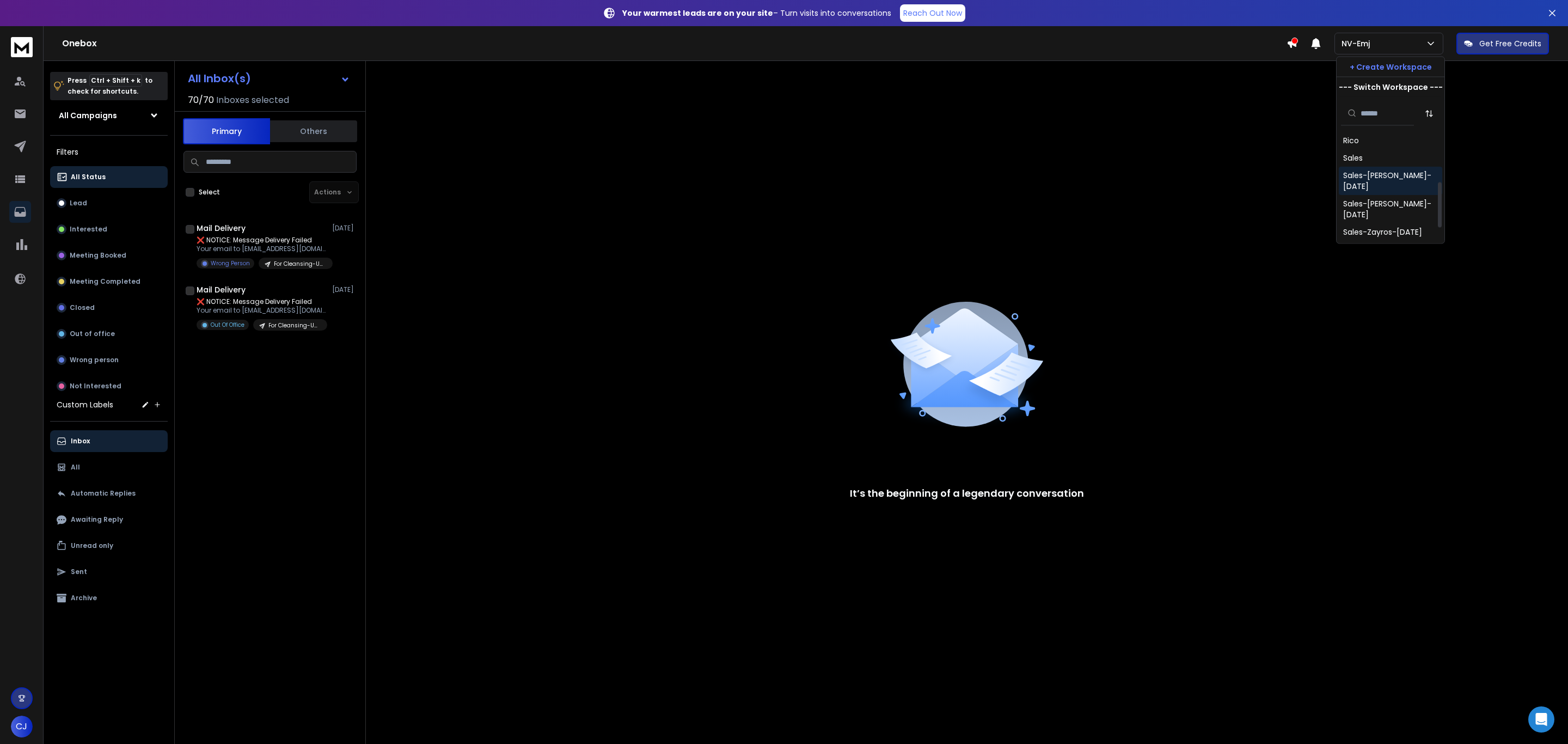
scroll to position [69, 0]
click at [1380, 182] on div "NV-[PERSON_NAME]" at bounding box center [1390, 177] width 104 height 17
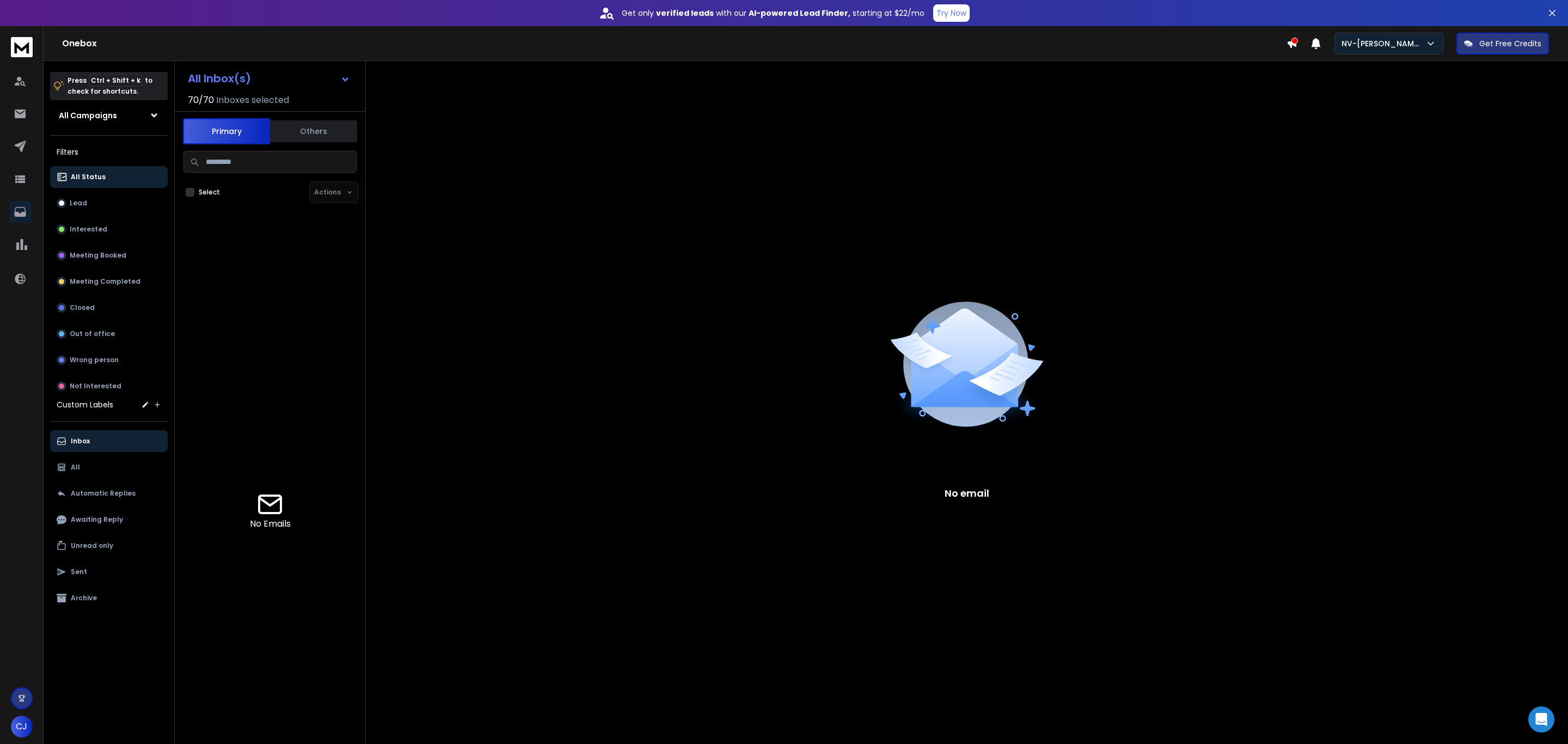
click at [1377, 42] on p "NV-[PERSON_NAME]" at bounding box center [1383, 43] width 84 height 11
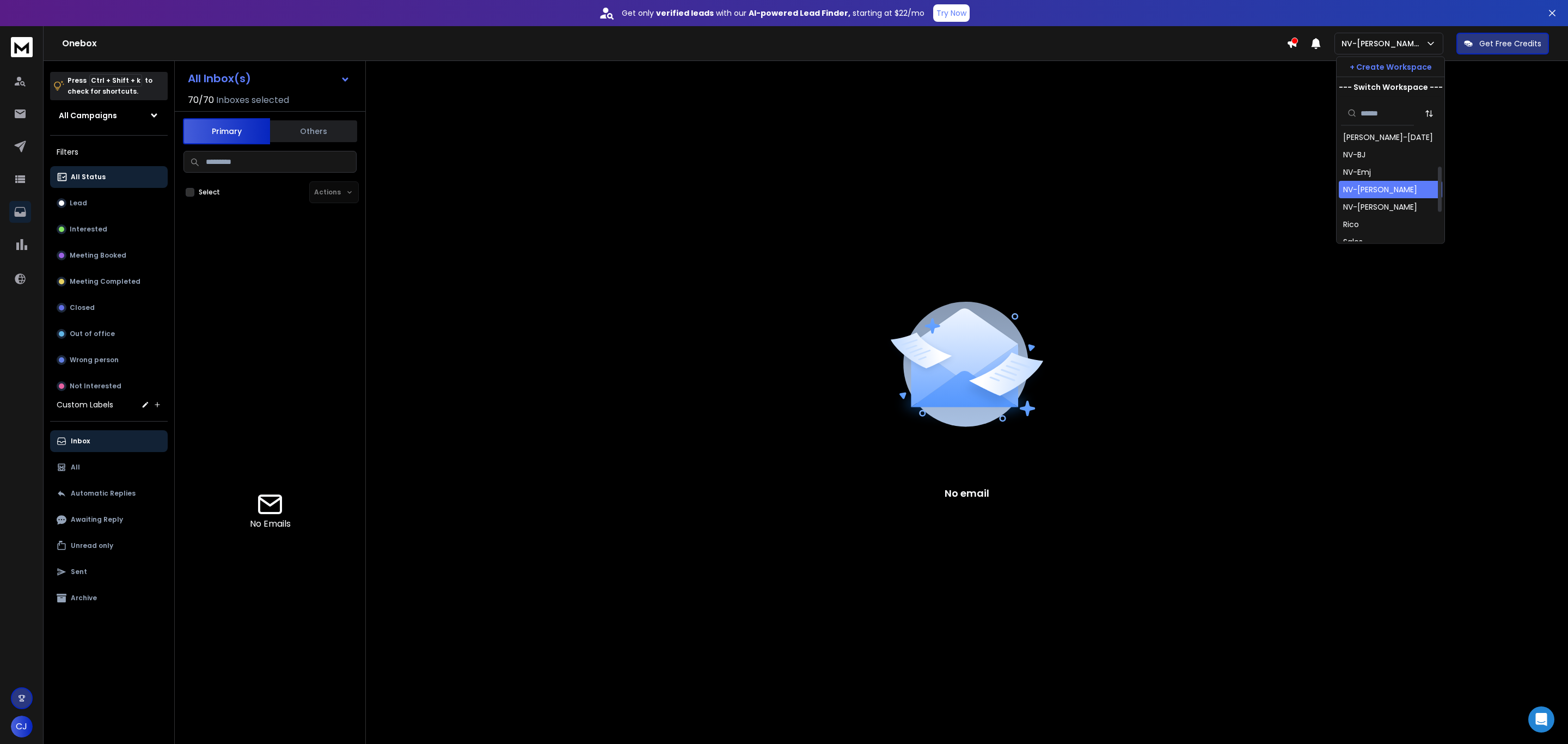
scroll to position [82, 0]
click at [1367, 180] on div "NV-Mel" at bounding box center [1380, 181] width 74 height 11
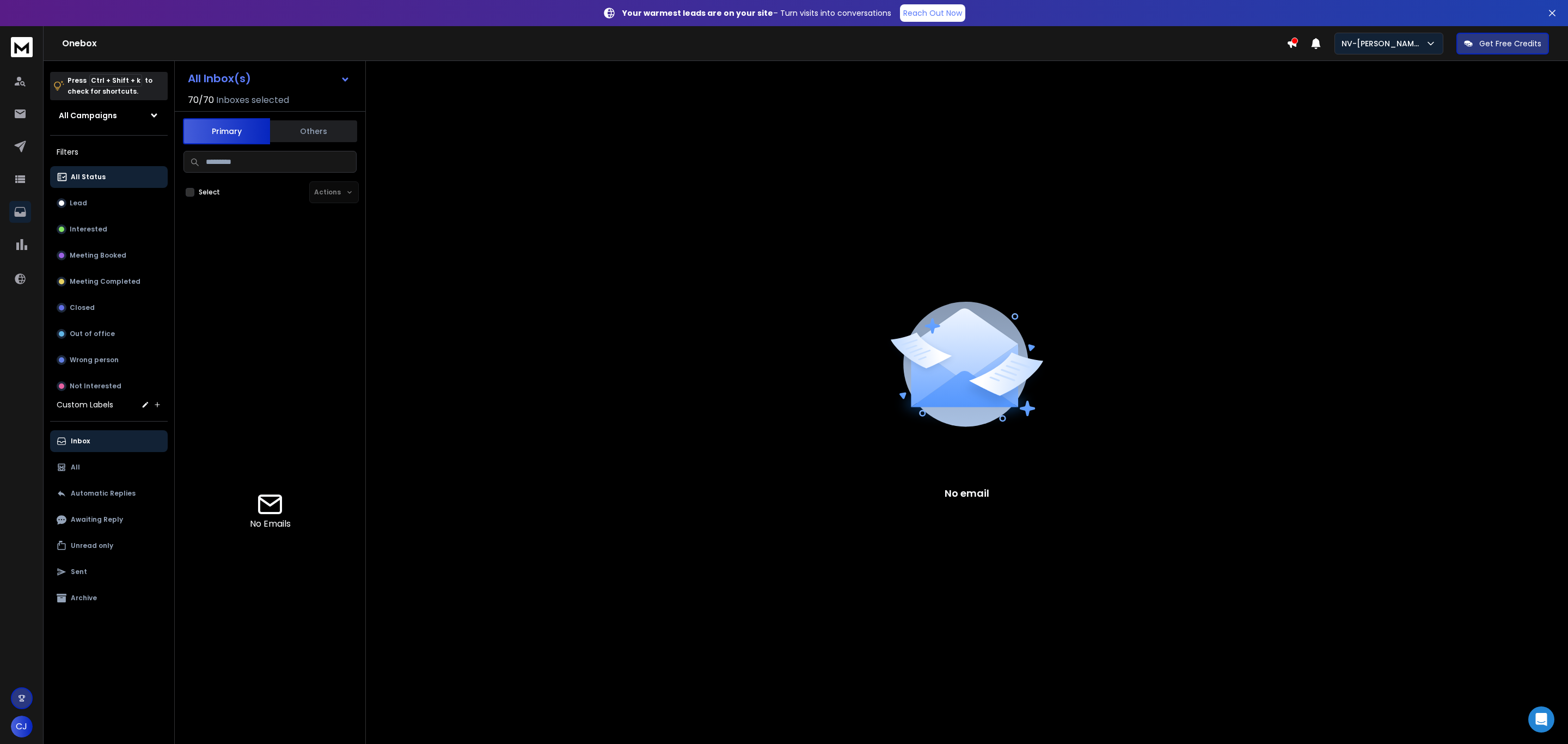
click at [1384, 44] on div "NV-[PERSON_NAME]" at bounding box center [1388, 43] width 94 height 11
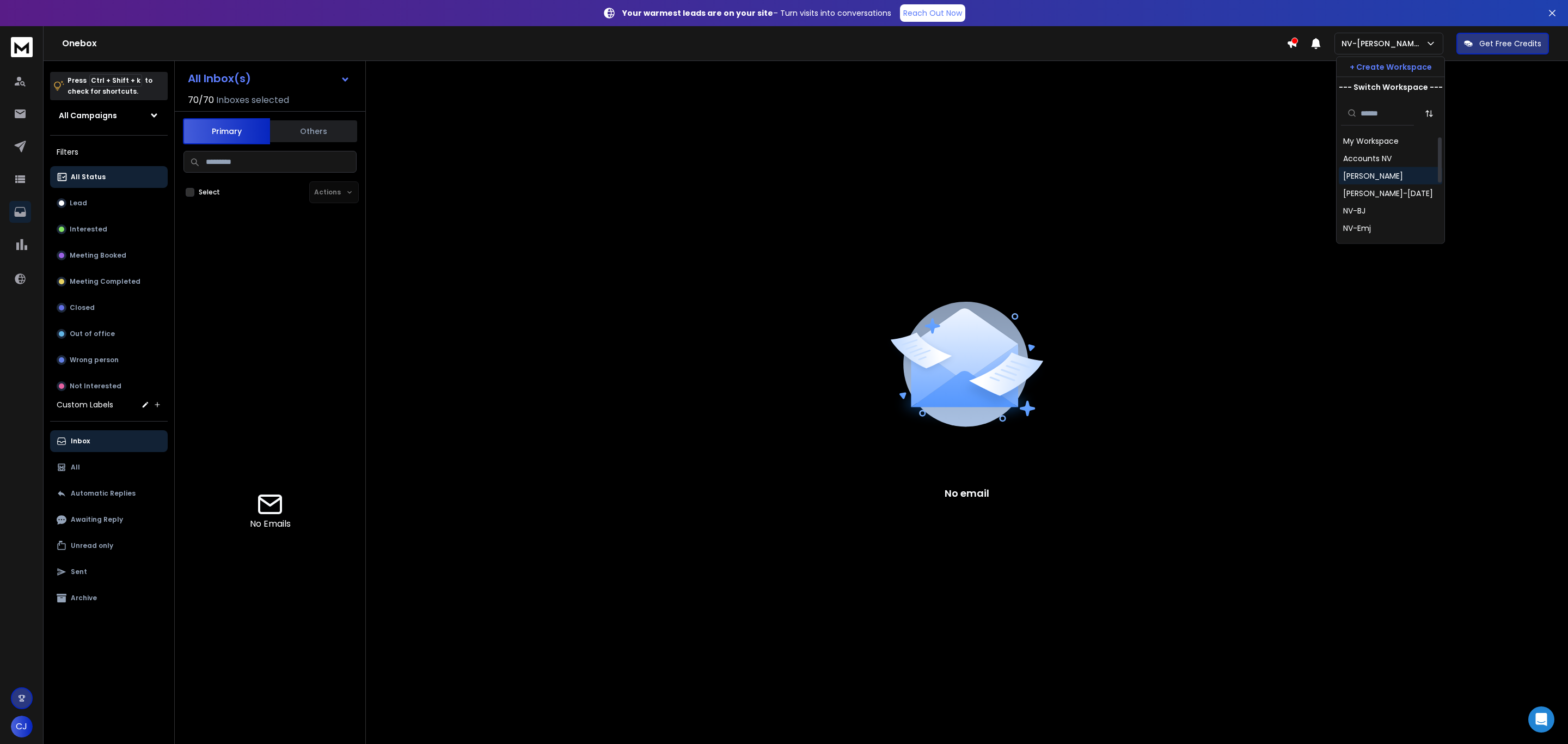
scroll to position [82, 0]
click at [1377, 201] on div "Rico" at bounding box center [1390, 198] width 104 height 17
